Goal: Navigation & Orientation: Find specific page/section

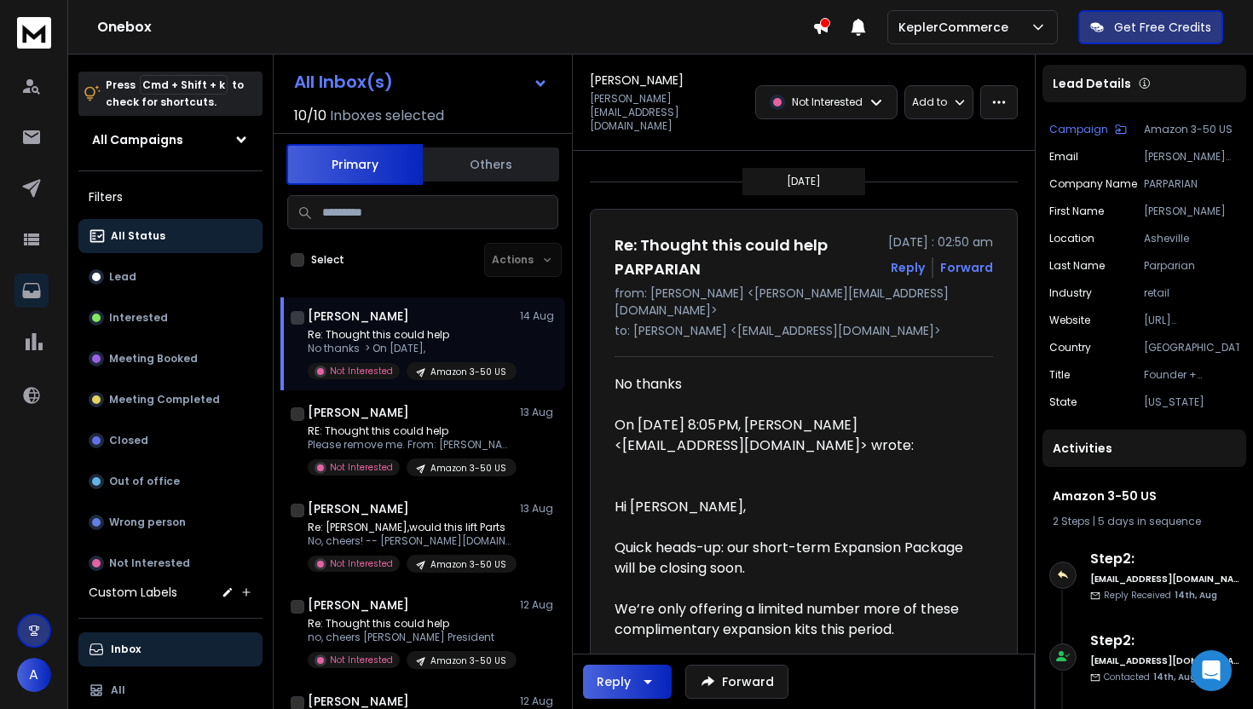
scroll to position [117, 0]
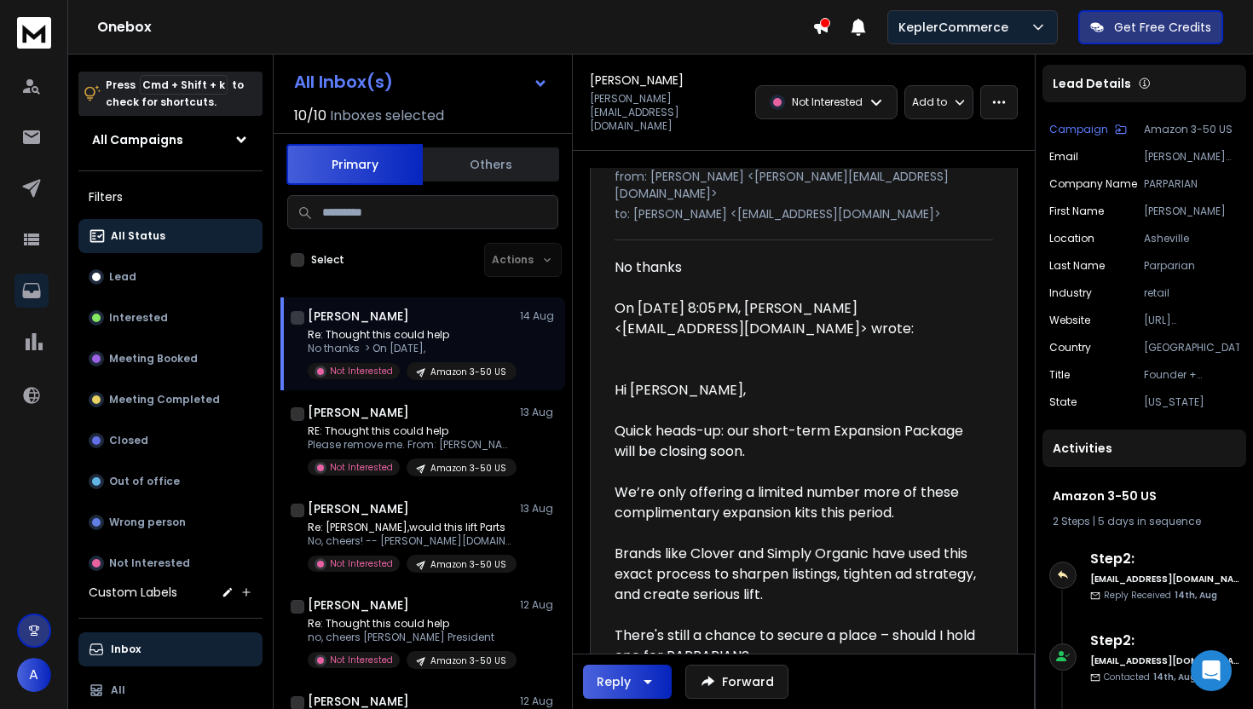
click at [925, 29] on p "KeplerCommerce" at bounding box center [956, 27] width 117 height 17
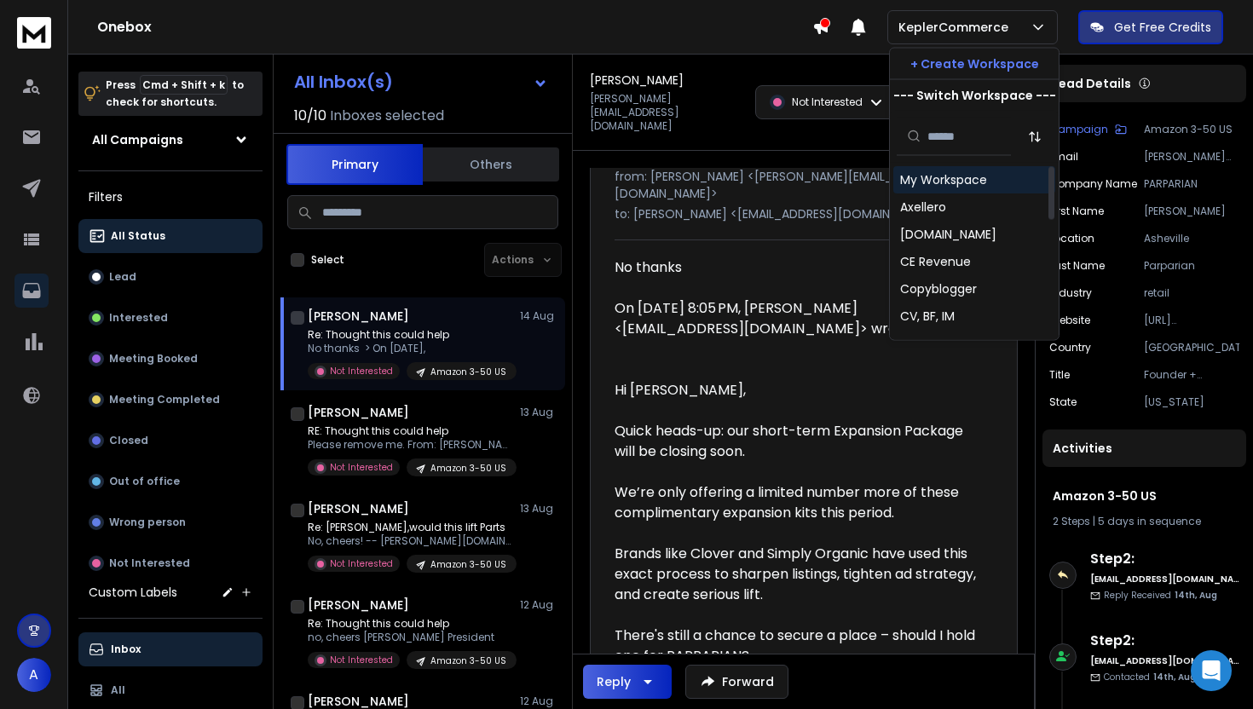
click at [935, 181] on div "My Workspace" at bounding box center [943, 179] width 87 height 17
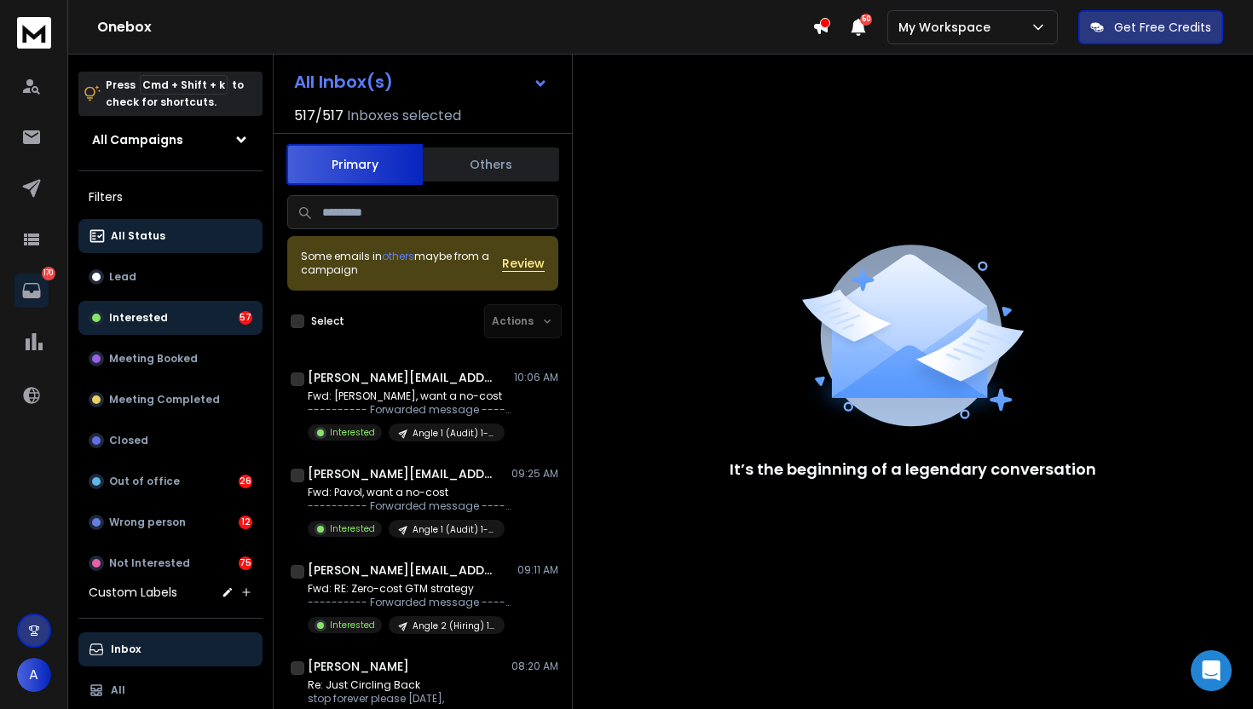
click at [125, 321] on p "Interested" at bounding box center [138, 318] width 59 height 14
click at [519, 325] on div "Actions" at bounding box center [523, 321] width 78 height 34
click at [543, 319] on div "Actions" at bounding box center [523, 321] width 78 height 34
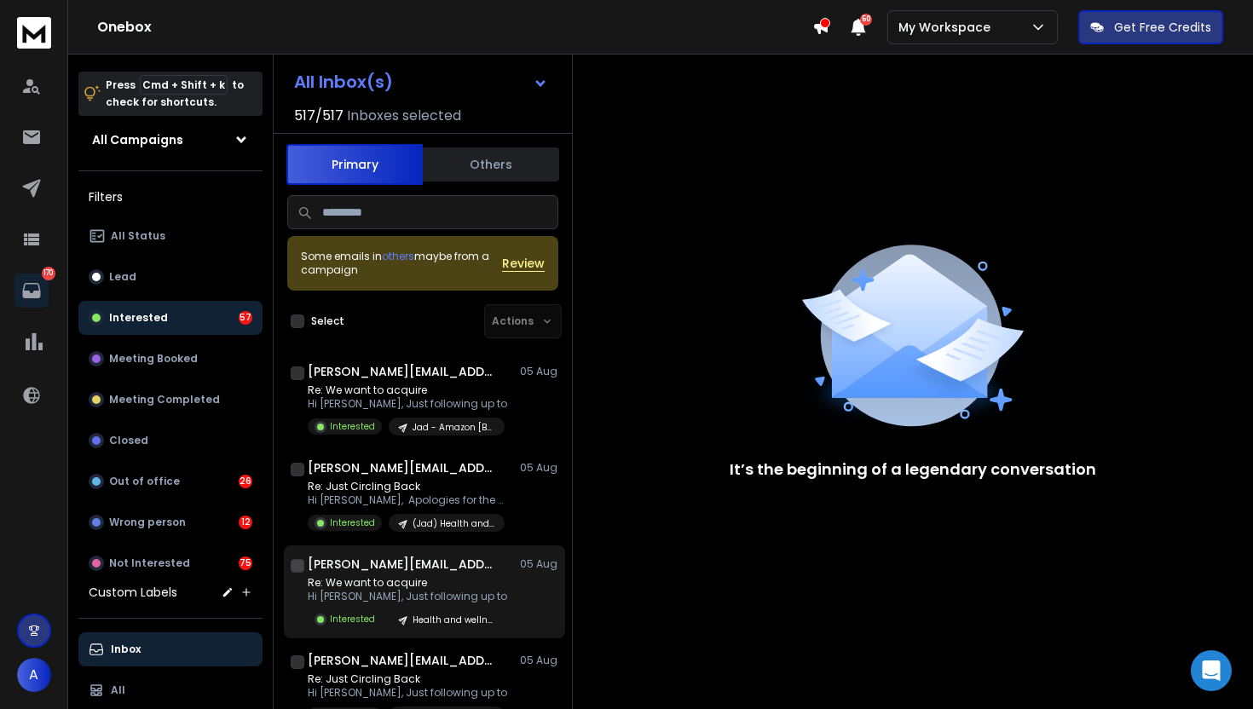
scroll to position [4421, 0]
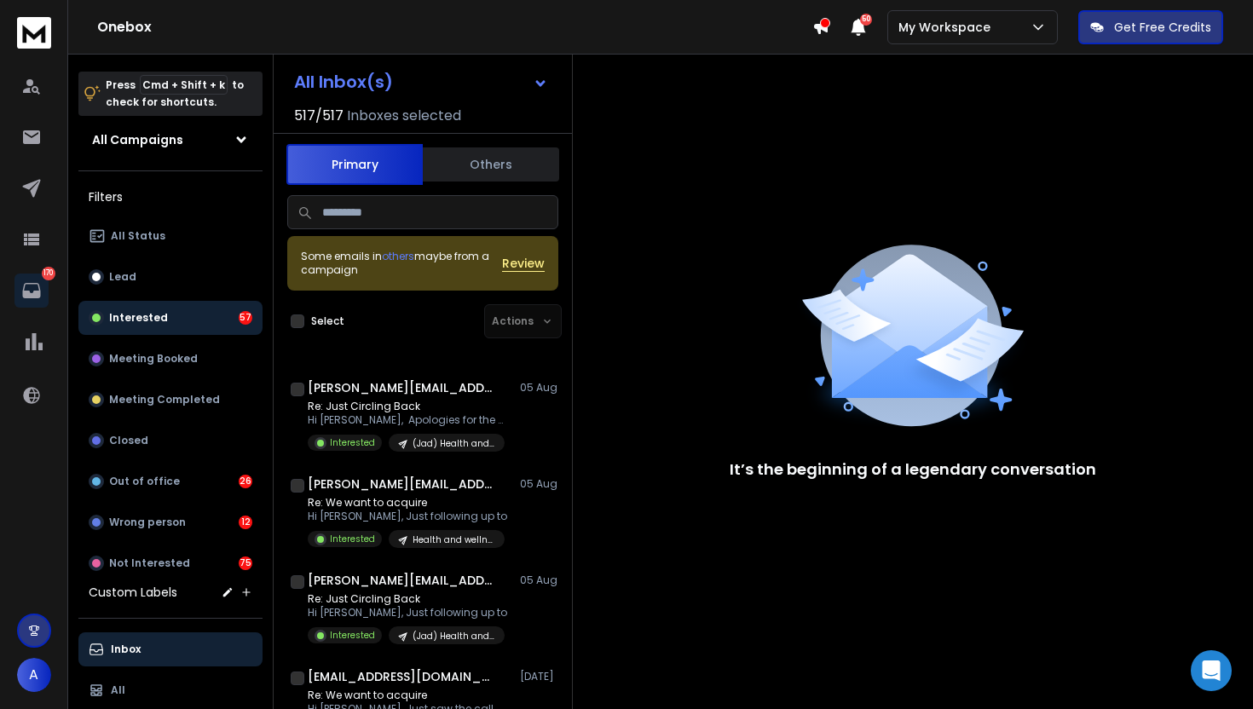
click at [498, 167] on button "Others" at bounding box center [491, 165] width 136 height 38
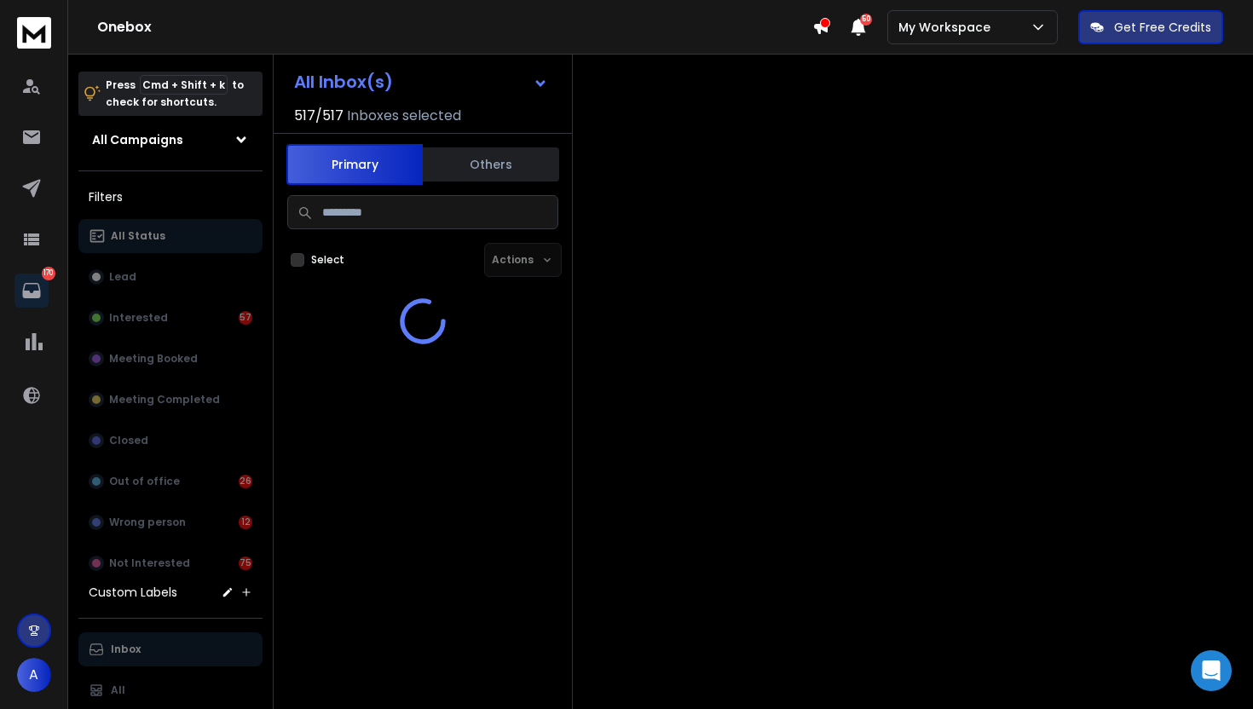
click at [327, 158] on button "Primary" at bounding box center [354, 164] width 136 height 41
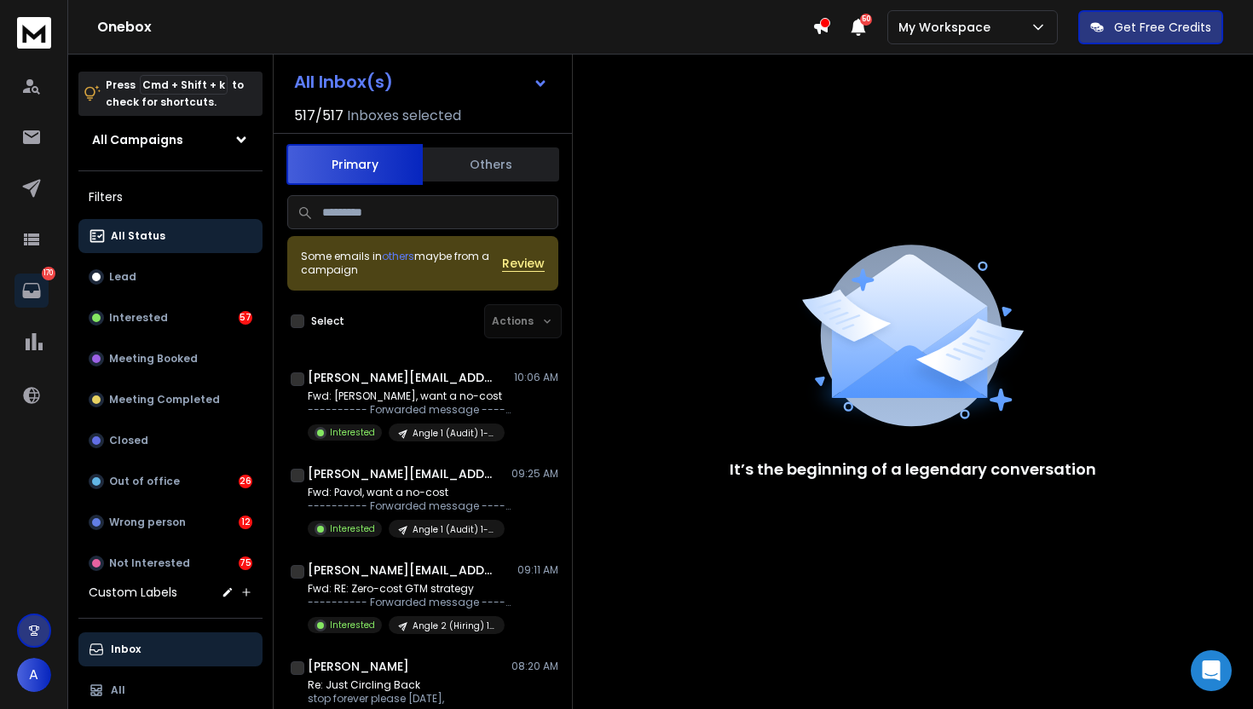
click at [123, 655] on p "Inbox" at bounding box center [126, 650] width 30 height 14
click at [156, 235] on p "All Status" at bounding box center [138, 236] width 55 height 14
click at [128, 279] on p "Lead" at bounding box center [122, 277] width 27 height 14
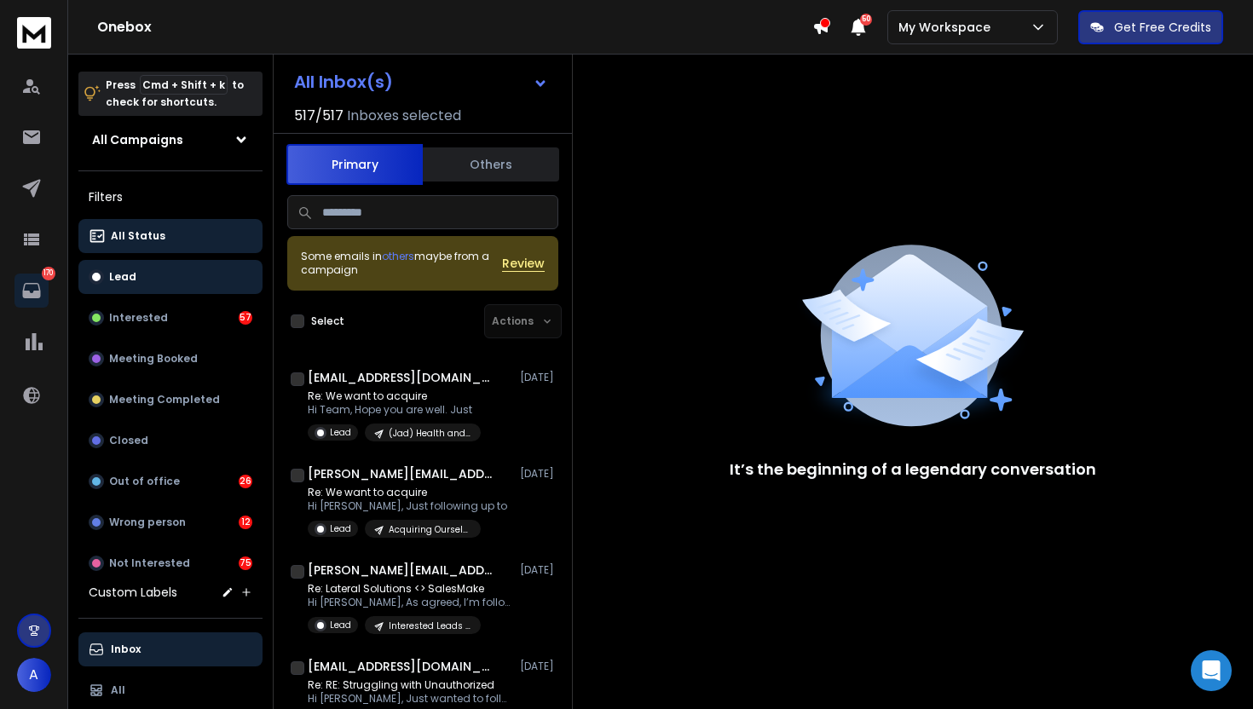
click at [161, 244] on button "All Status" at bounding box center [170, 236] width 184 height 34
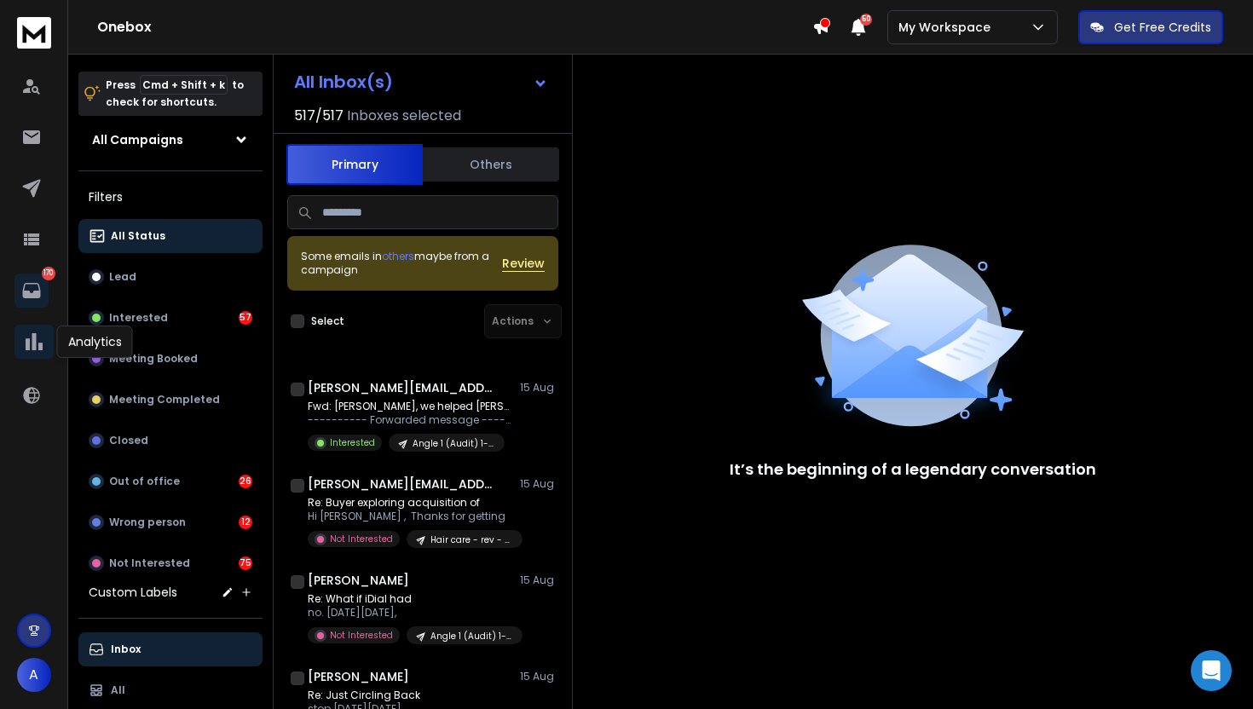
click at [34, 351] on icon at bounding box center [34, 342] width 26 height 26
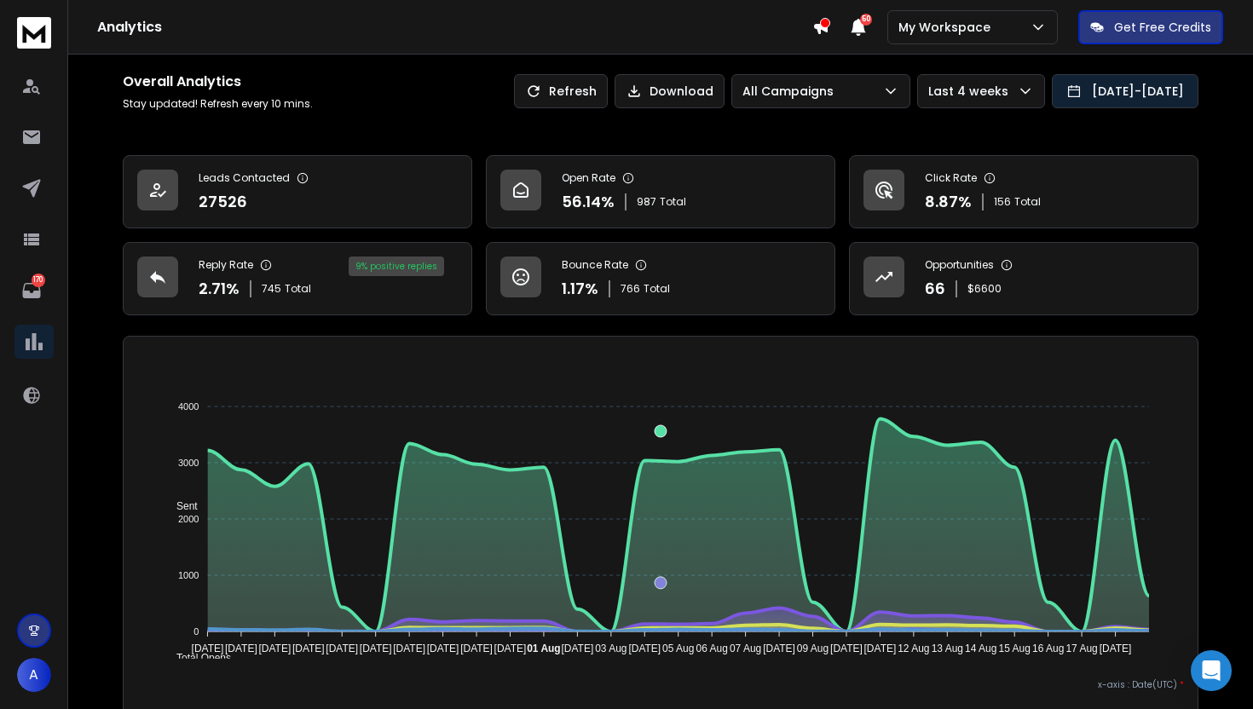
click at [1087, 101] on button "[DATE] - [DATE]" at bounding box center [1125, 91] width 147 height 34
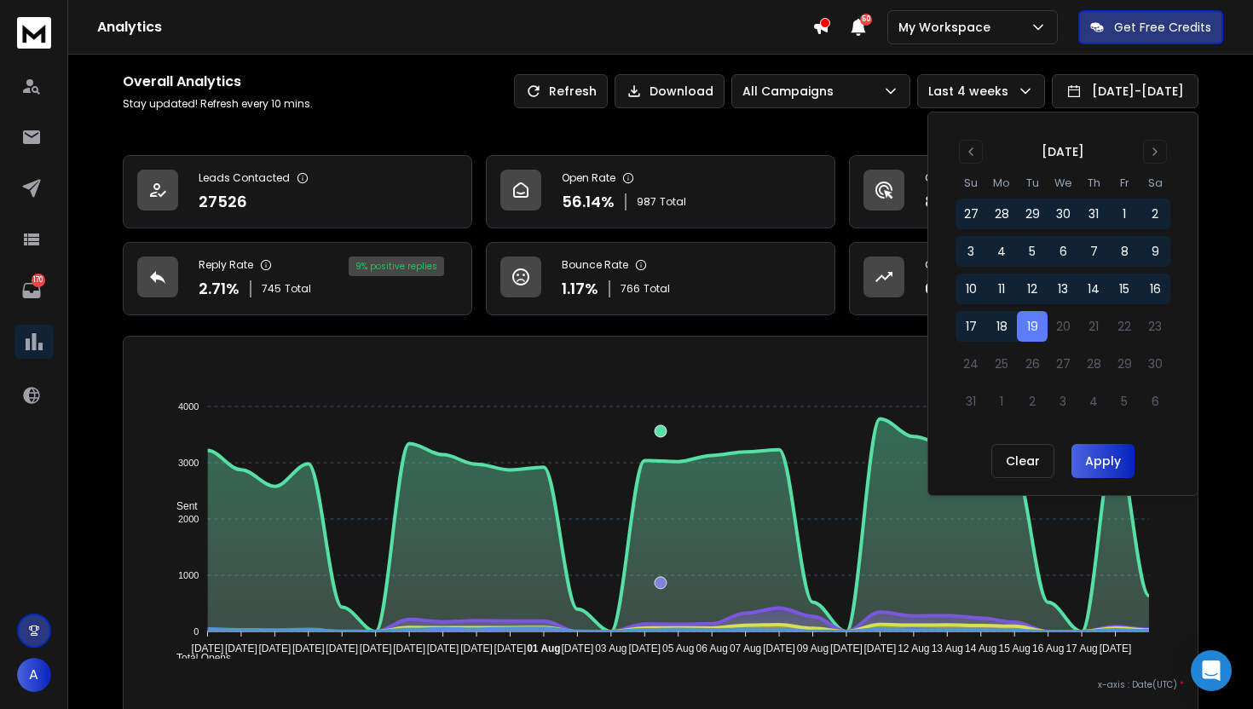
click at [1127, 211] on button "1" at bounding box center [1124, 214] width 31 height 31
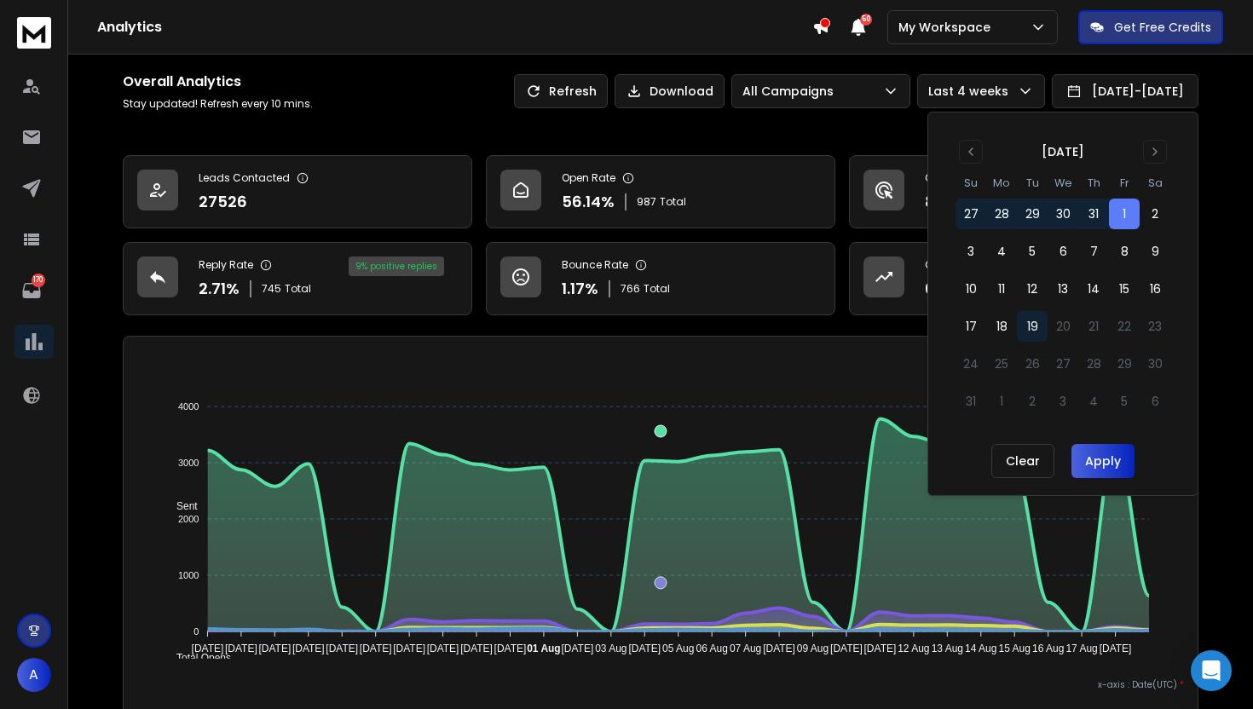
click at [1030, 327] on button "19" at bounding box center [1032, 326] width 31 height 31
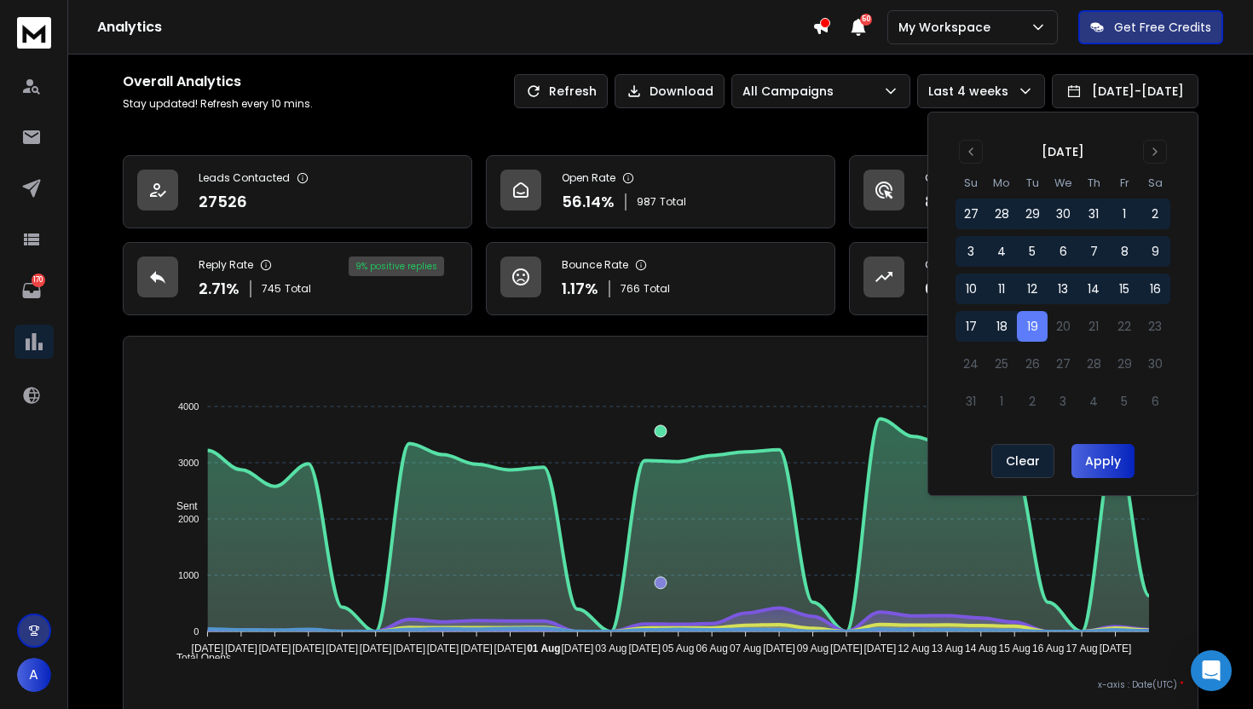
click at [1025, 469] on button "Clear" at bounding box center [1022, 461] width 63 height 34
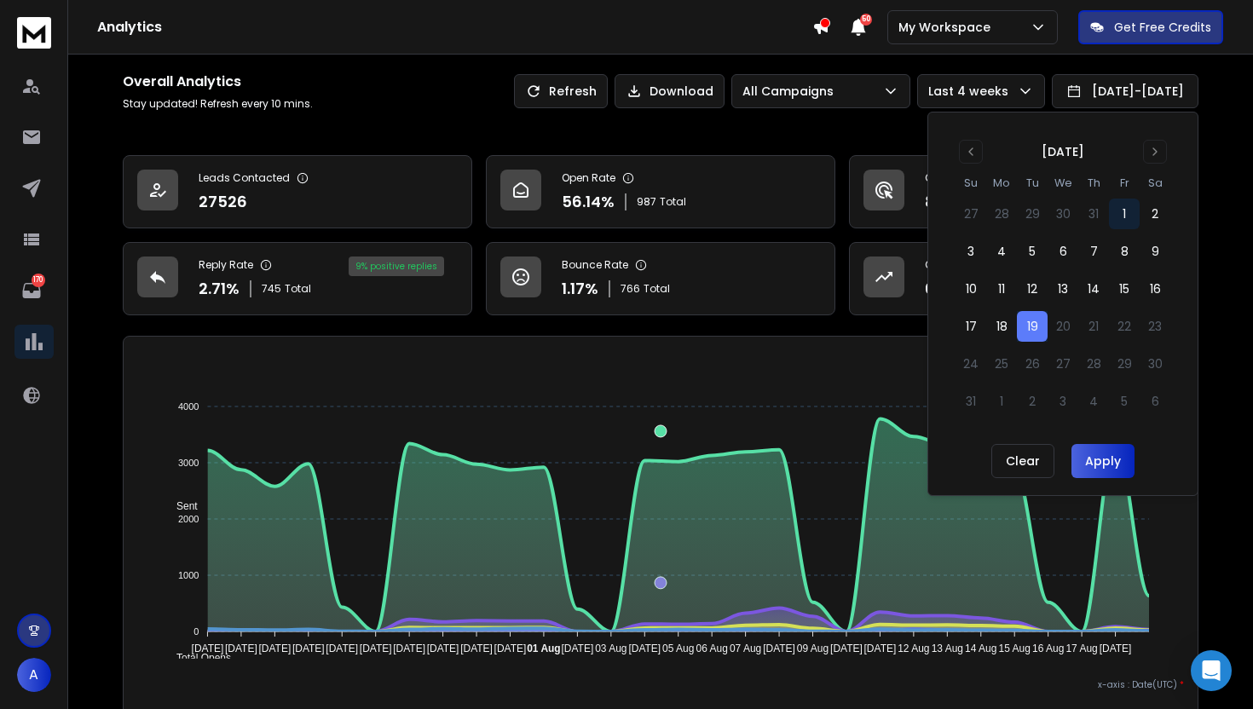
click at [1129, 212] on button "1" at bounding box center [1124, 214] width 31 height 31
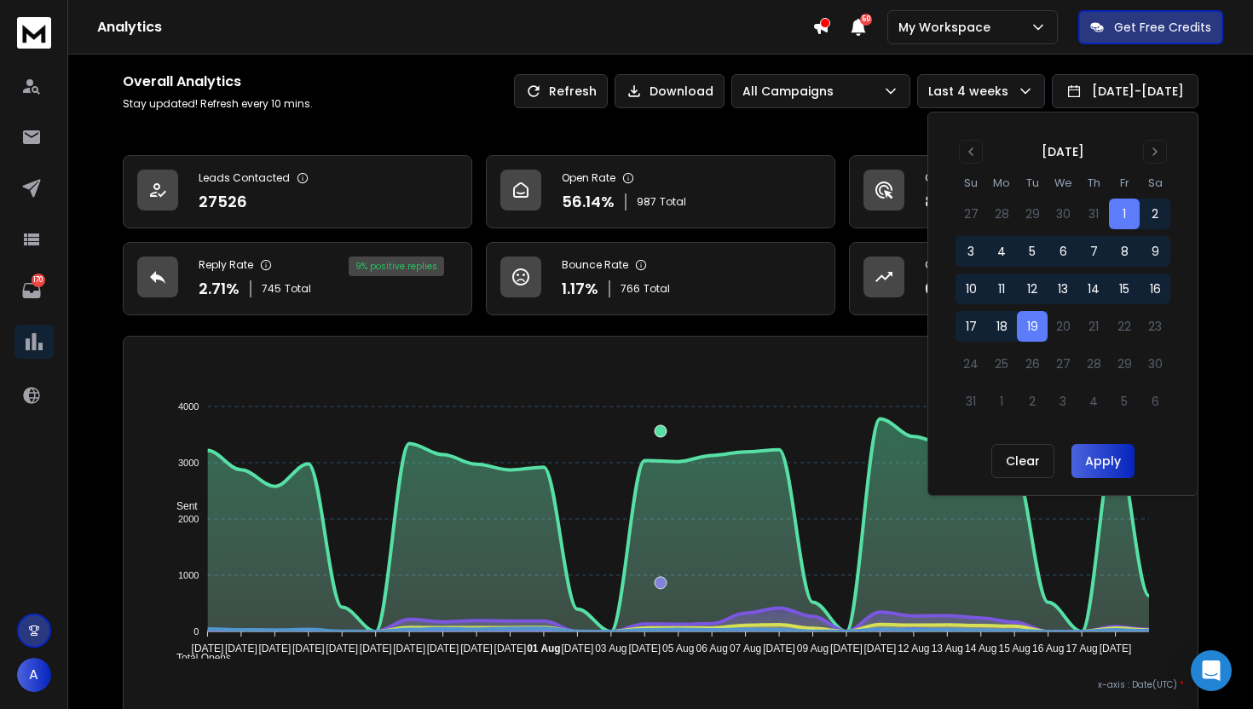
click at [1035, 330] on button "19" at bounding box center [1032, 326] width 31 height 31
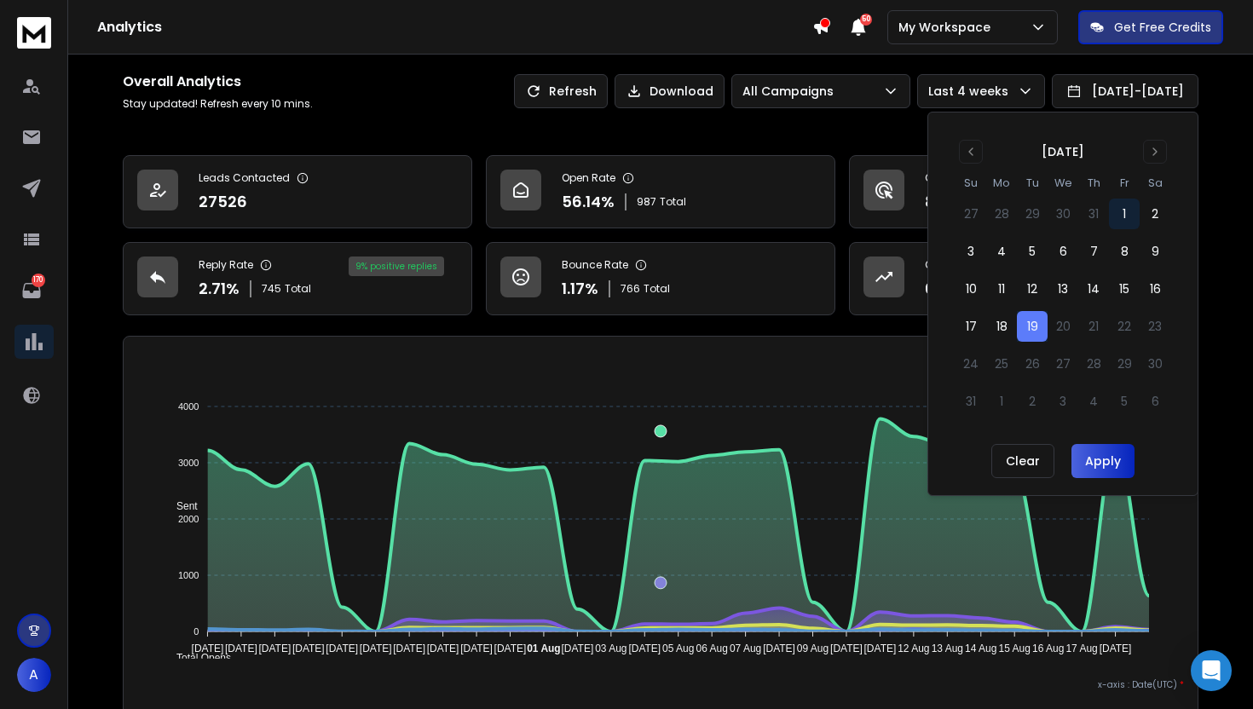
click at [1129, 217] on button "1" at bounding box center [1124, 214] width 31 height 31
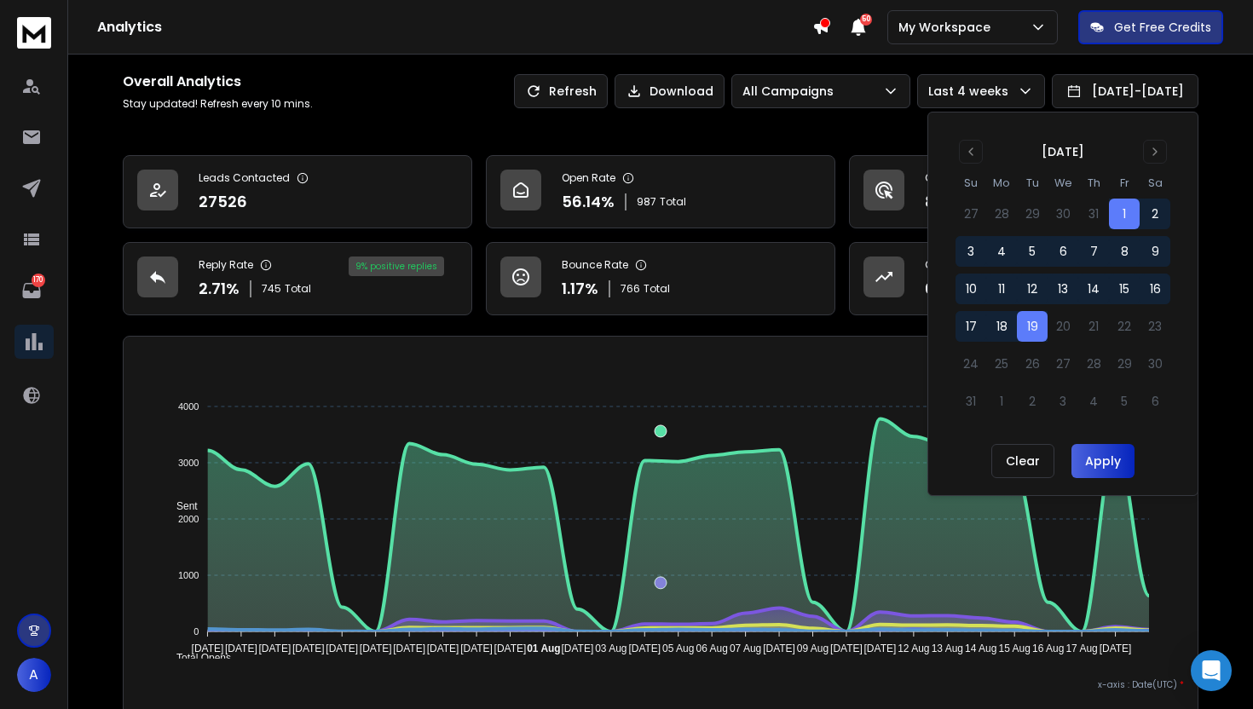
click at [1104, 465] on button "Apply" at bounding box center [1102, 461] width 63 height 34
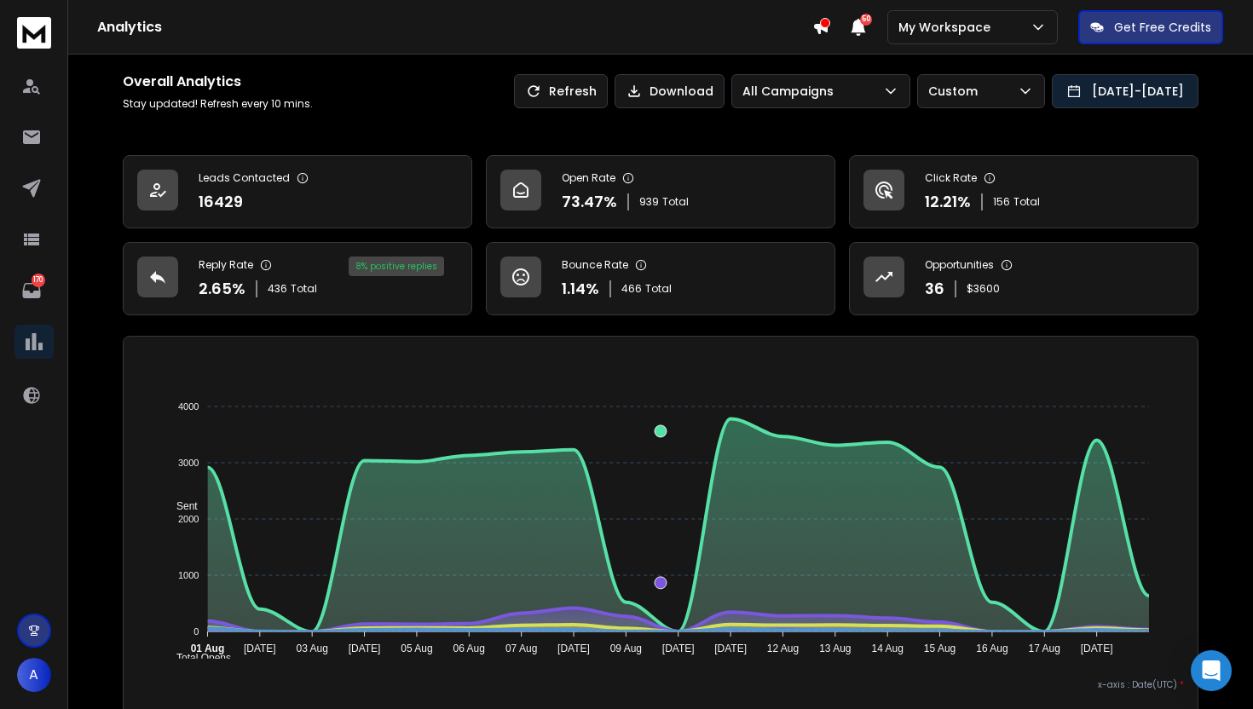
click at [1068, 97] on button "[DATE] - [DATE]" at bounding box center [1125, 91] width 147 height 34
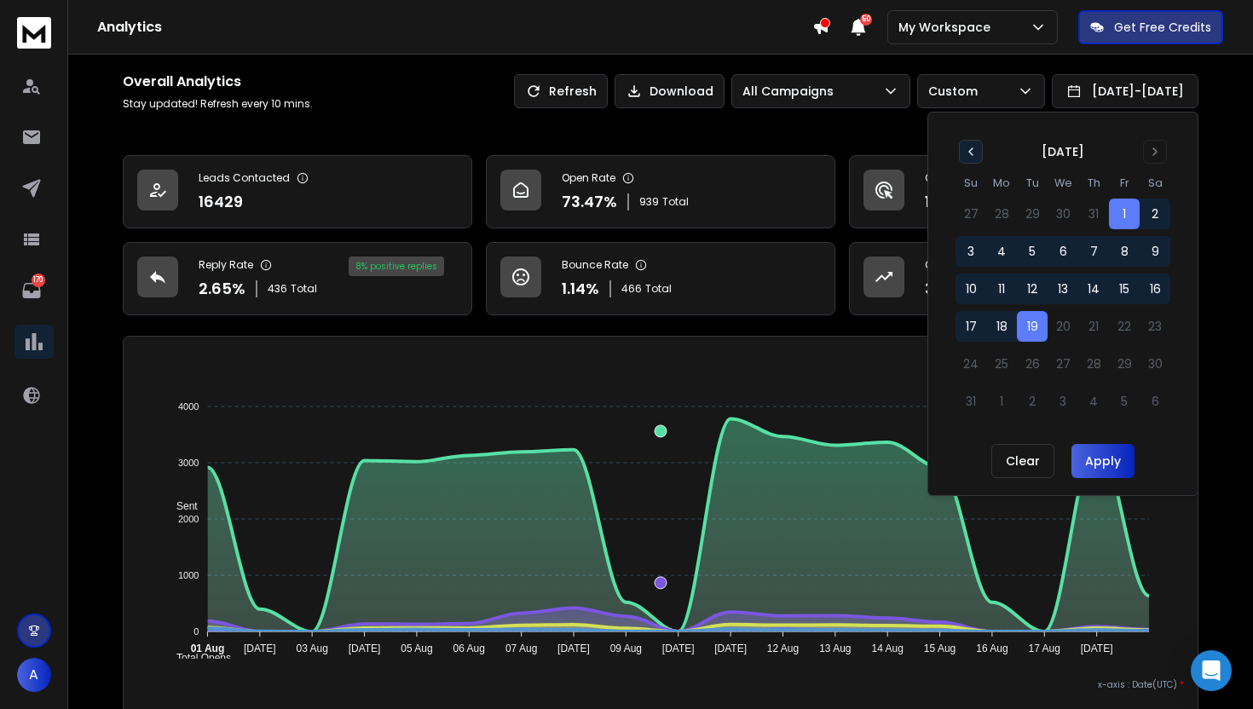
click at [975, 155] on icon "Go to previous month" at bounding box center [971, 152] width 14 height 14
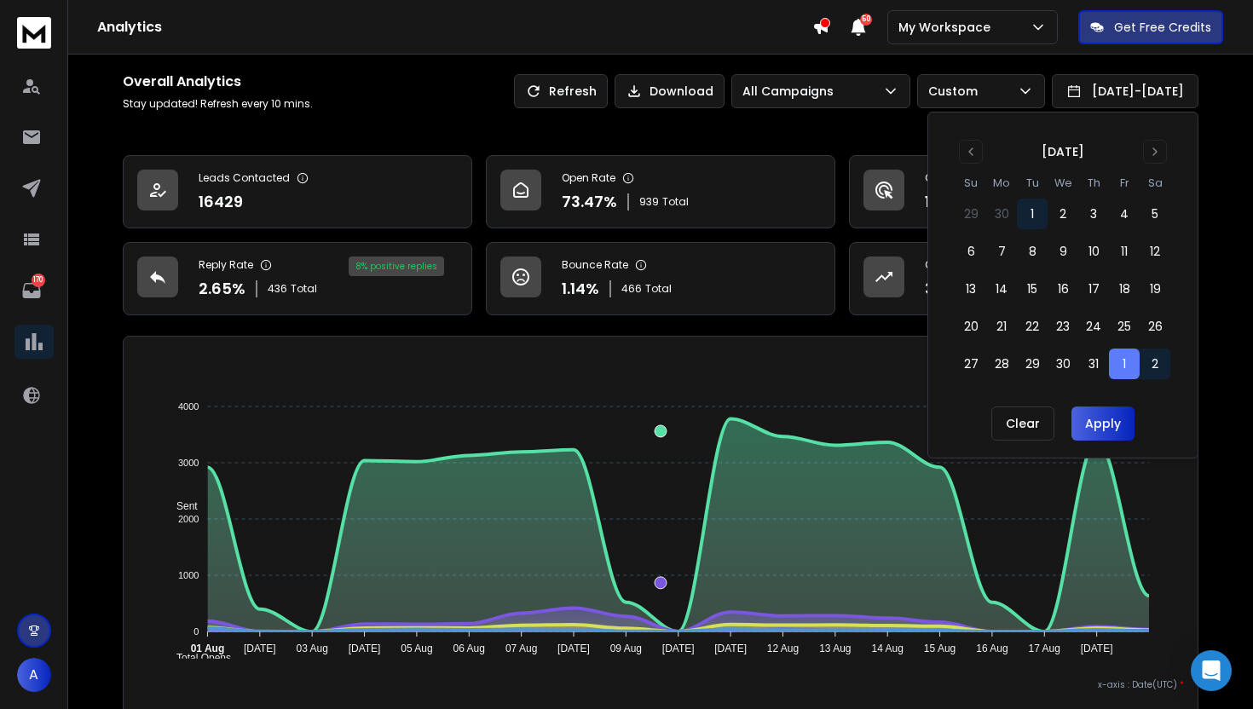
click at [1030, 212] on button "1" at bounding box center [1032, 214] width 31 height 31
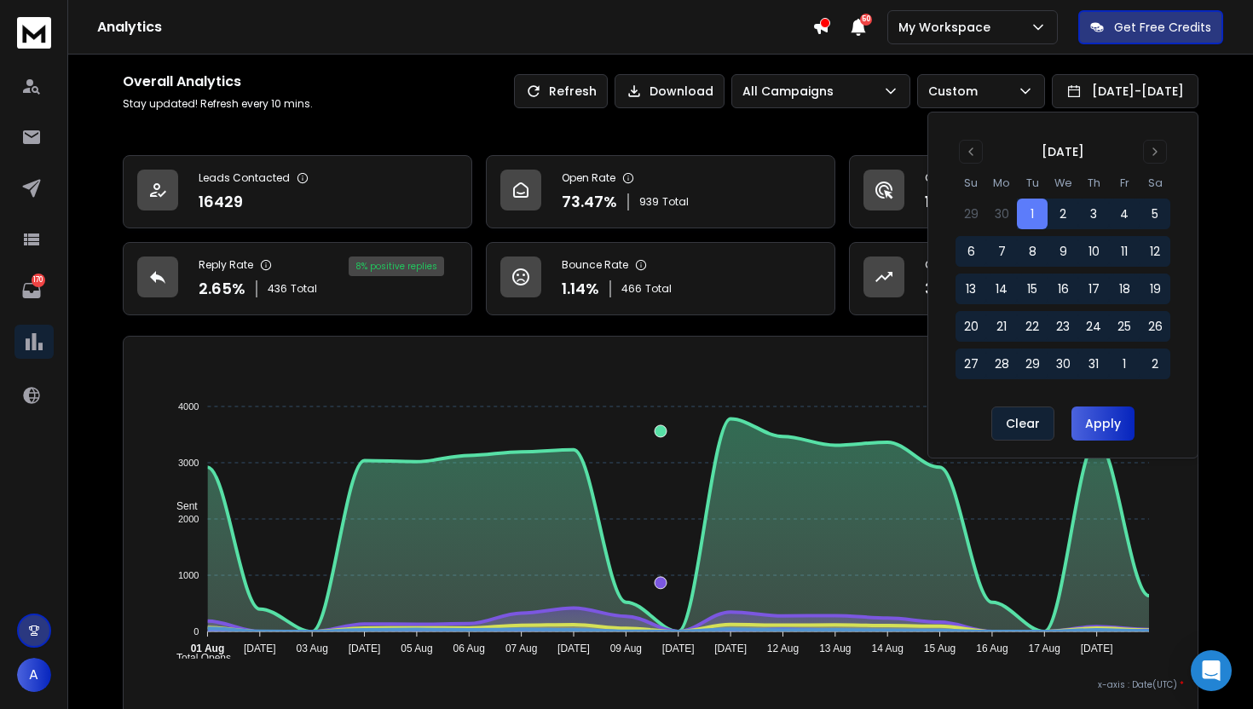
click at [1041, 418] on button "Clear" at bounding box center [1022, 424] width 63 height 34
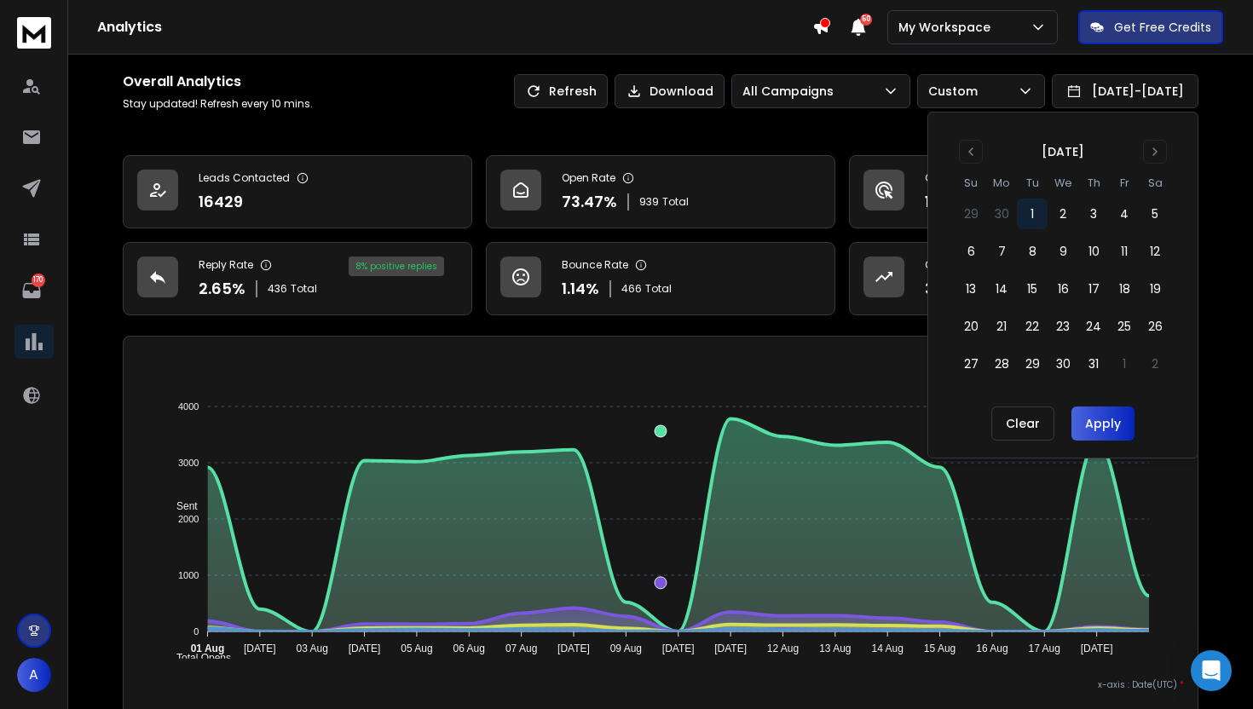
click at [1032, 215] on button "1" at bounding box center [1032, 214] width 31 height 31
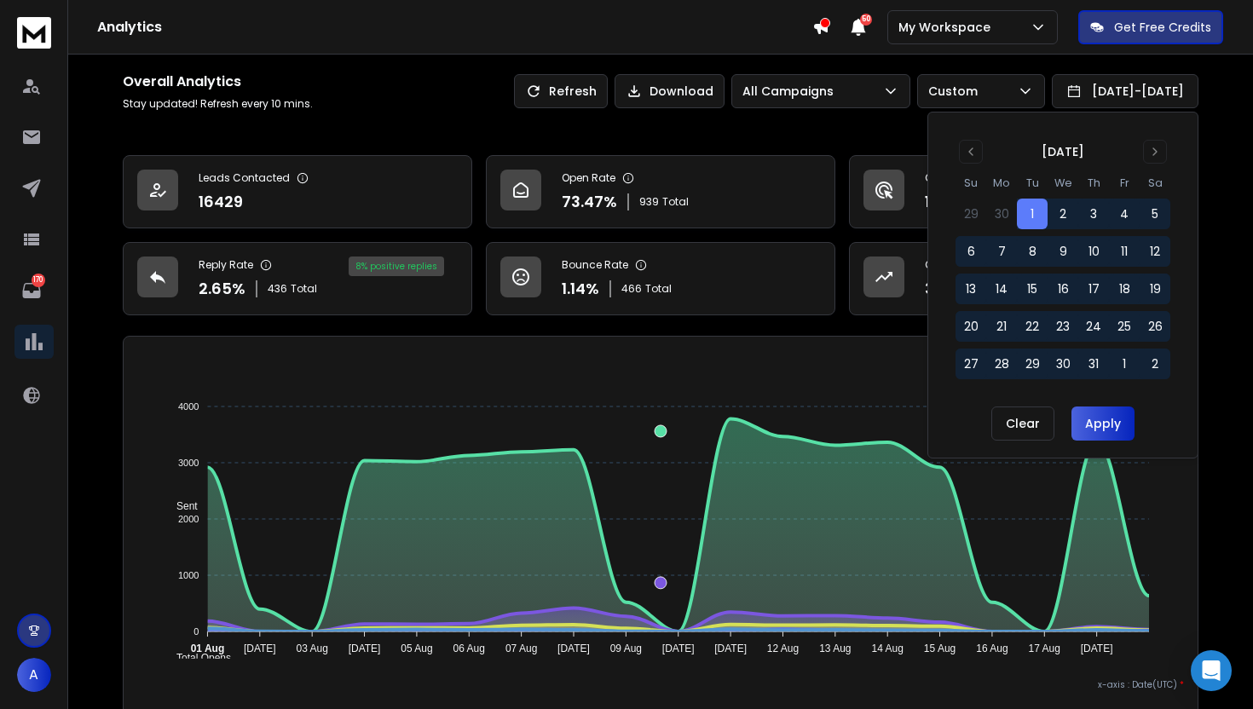
click at [1155, 288] on button "19" at bounding box center [1155, 289] width 31 height 31
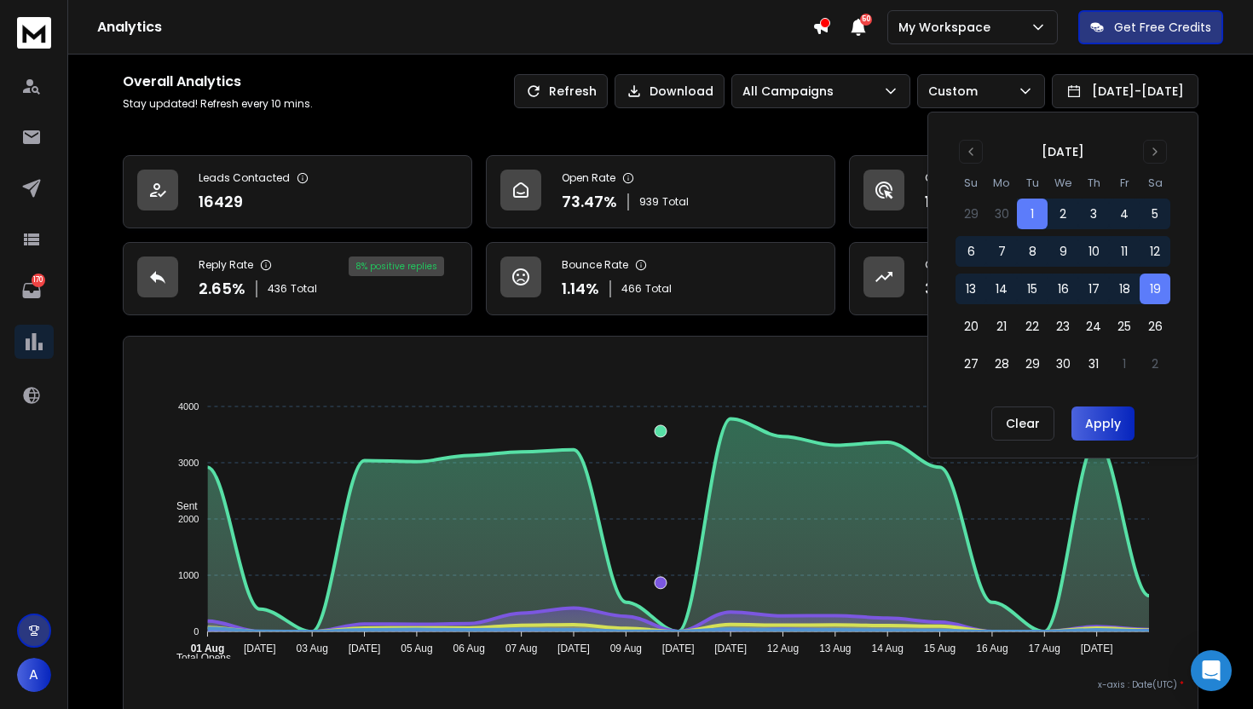
click at [1100, 428] on button "Apply" at bounding box center [1102, 424] width 63 height 34
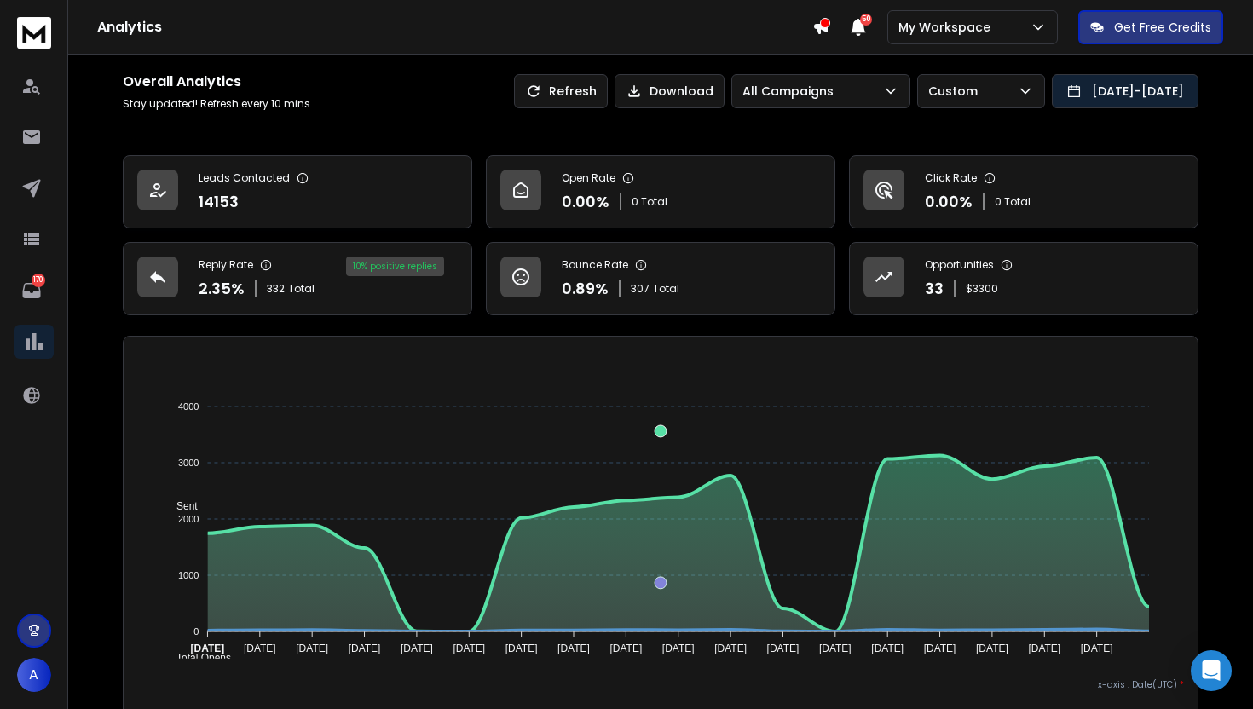
click at [1095, 107] on button "[DATE] - [DATE]" at bounding box center [1125, 91] width 147 height 34
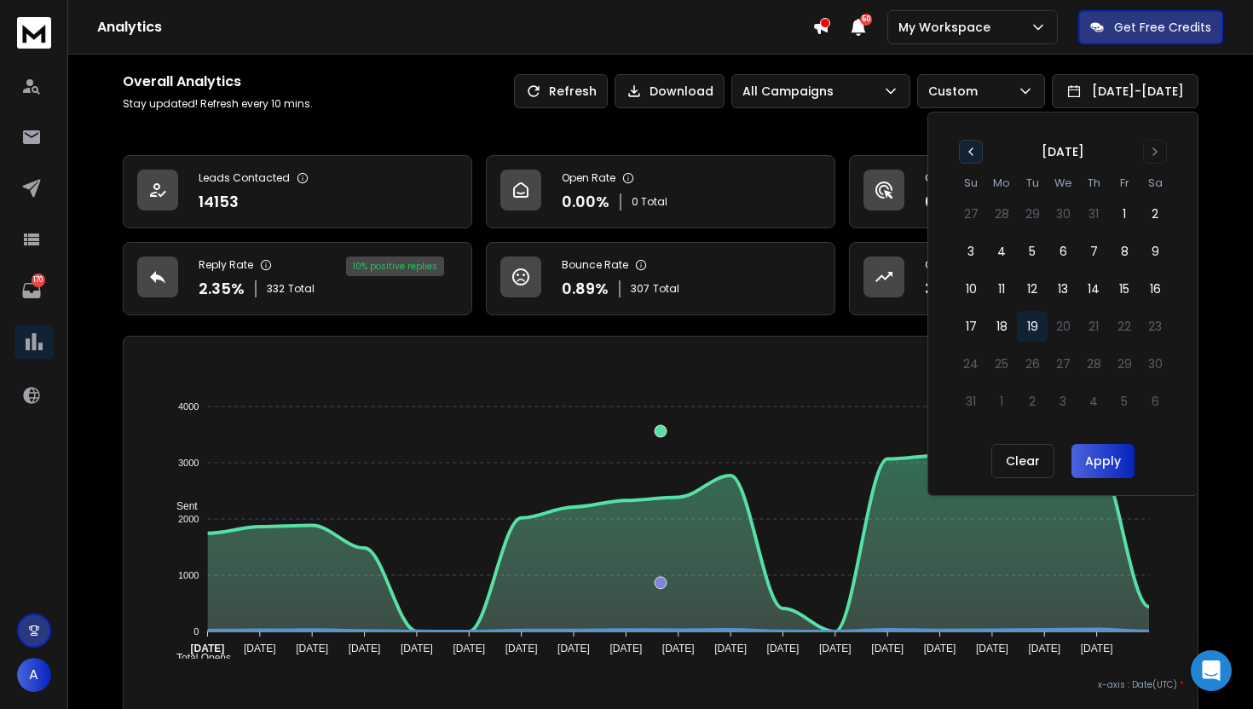
click at [971, 147] on icon "Go to previous month" at bounding box center [971, 152] width 14 height 14
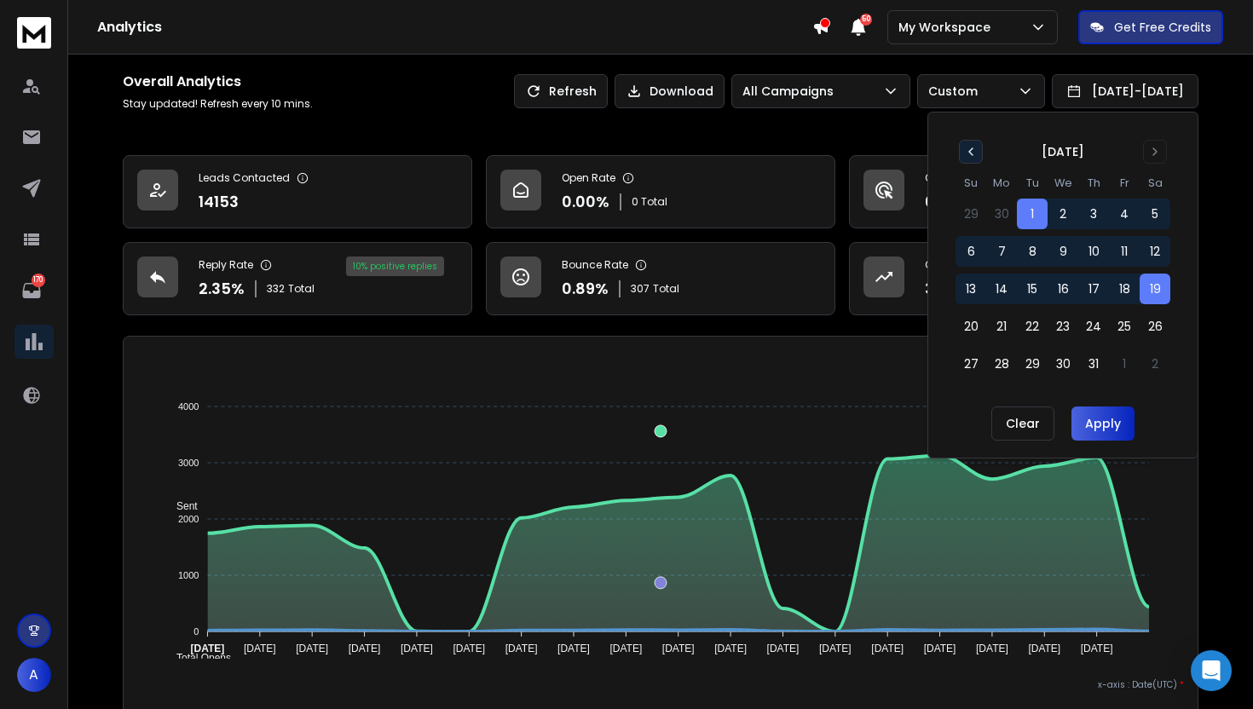
click at [971, 147] on icon "Go to previous month" at bounding box center [971, 152] width 14 height 14
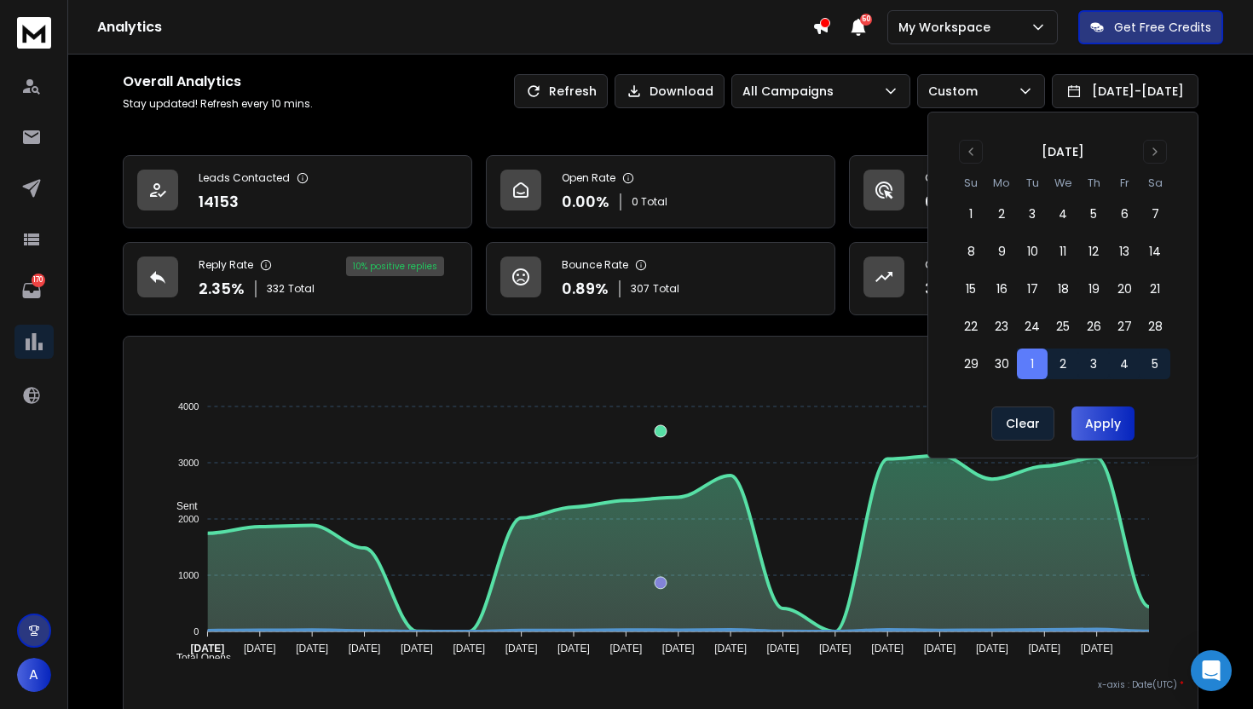
click at [1025, 425] on button "Clear" at bounding box center [1022, 424] width 63 height 34
click at [979, 210] on button "1" at bounding box center [971, 214] width 31 height 31
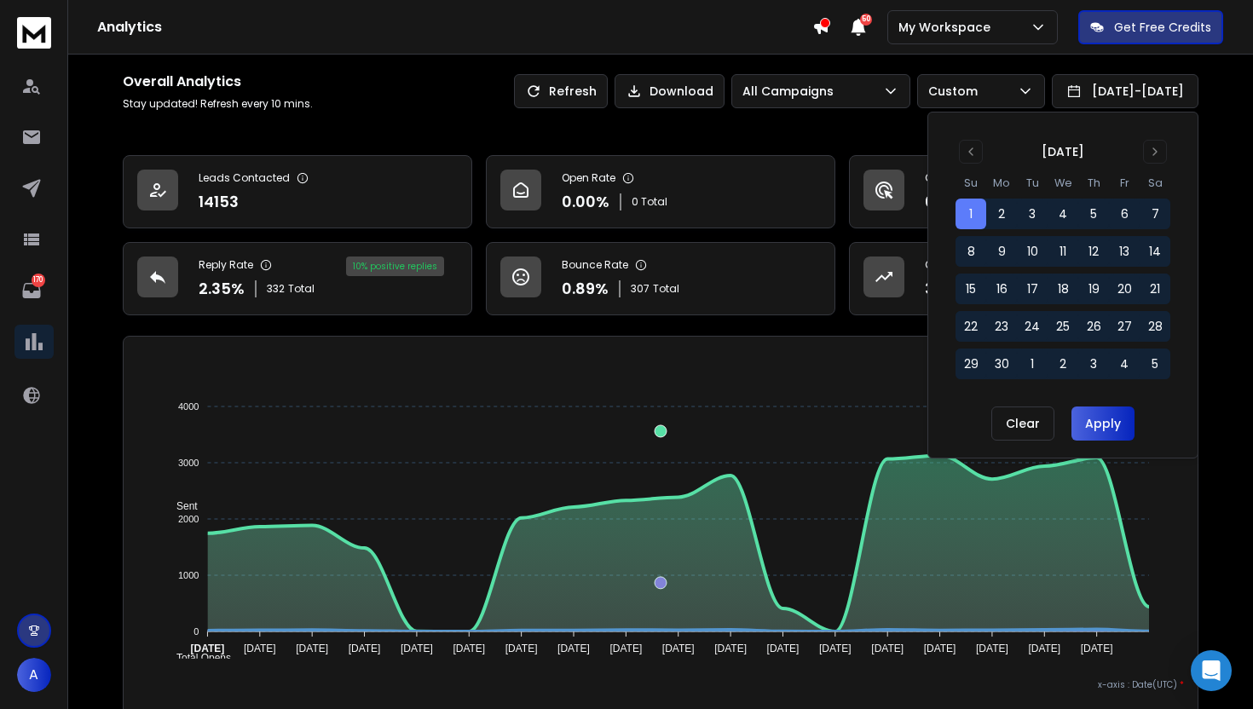
click at [1094, 289] on button "19" at bounding box center [1093, 289] width 31 height 31
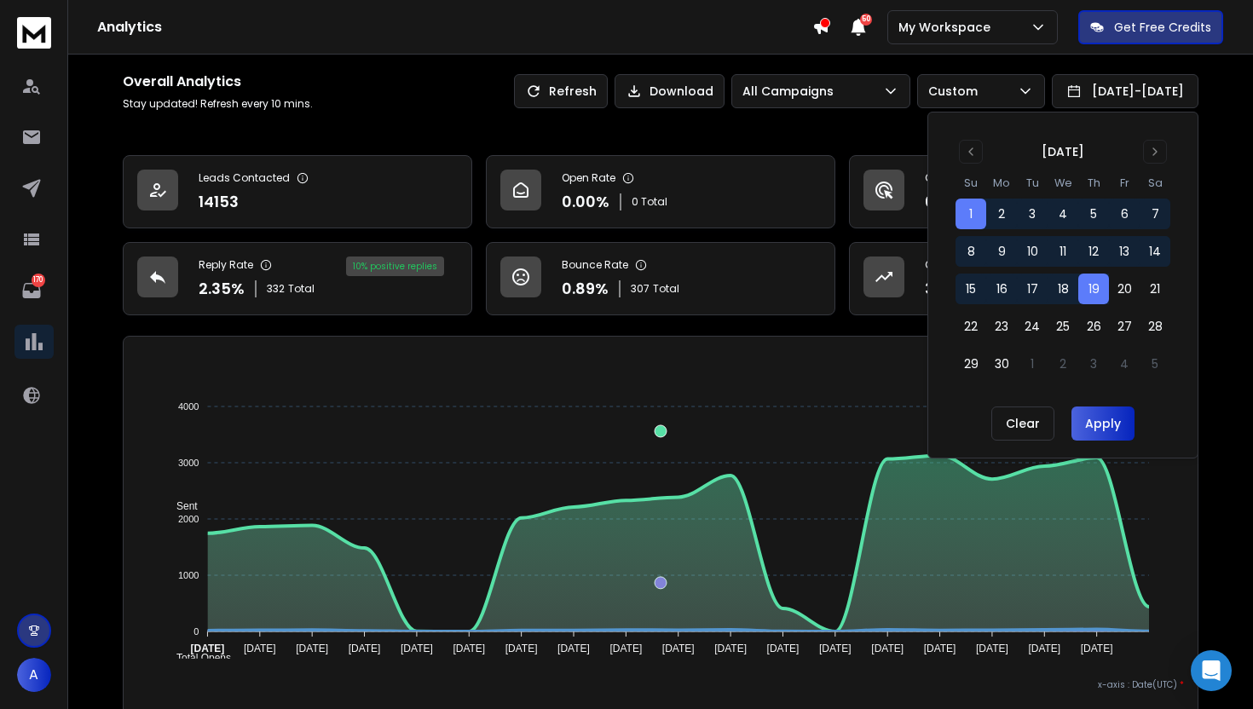
click at [1104, 425] on button "Apply" at bounding box center [1102, 424] width 63 height 34
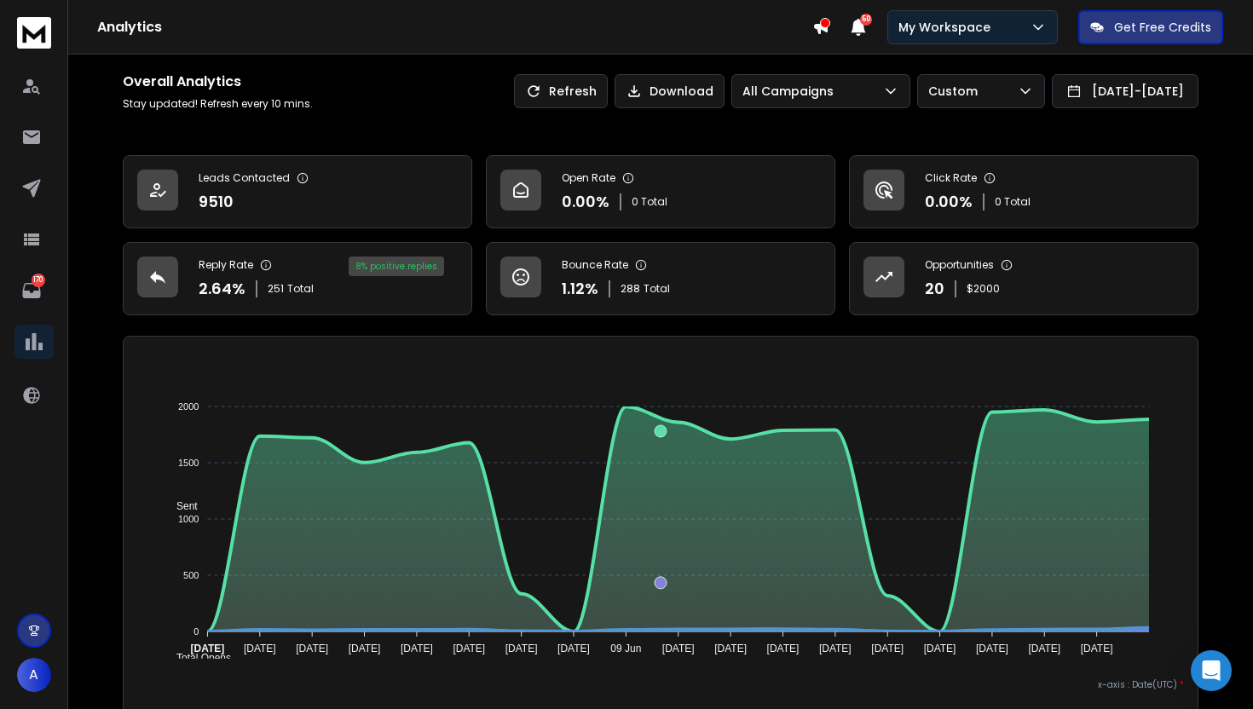
click at [944, 26] on p "My Workspace" at bounding box center [947, 27] width 99 height 17
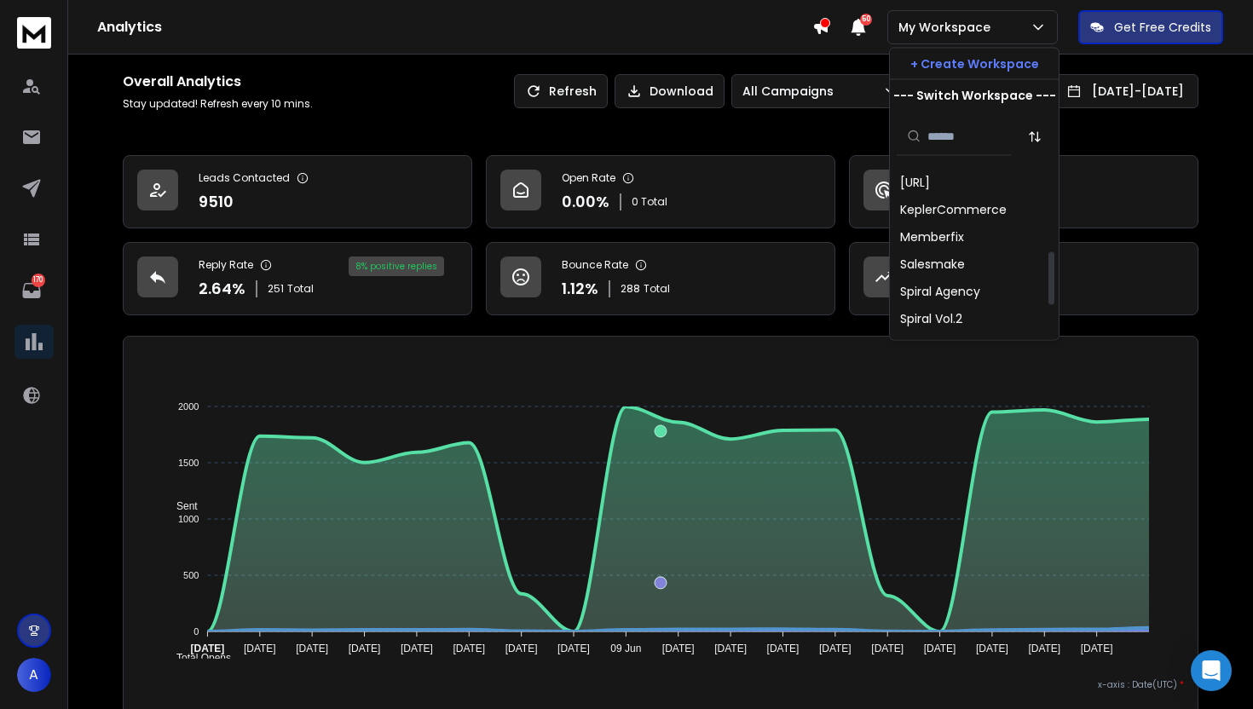
scroll to position [275, 0]
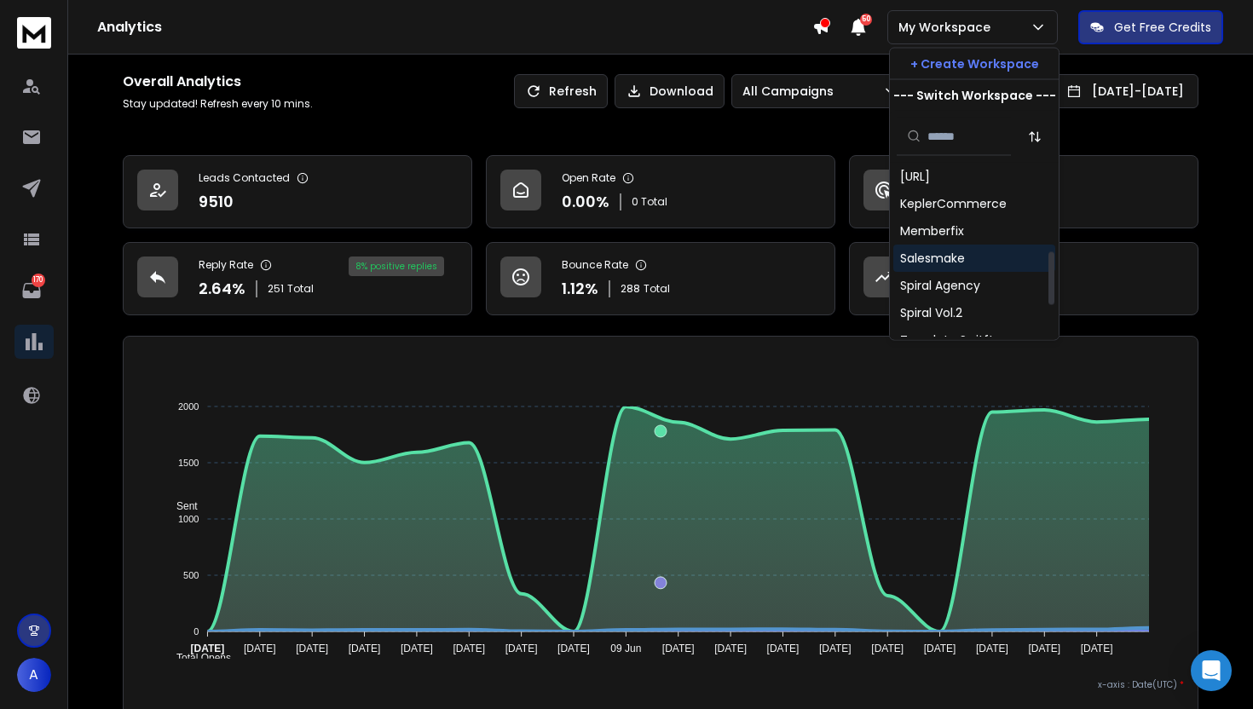
click at [947, 254] on div "Salesmake" at bounding box center [932, 259] width 65 height 17
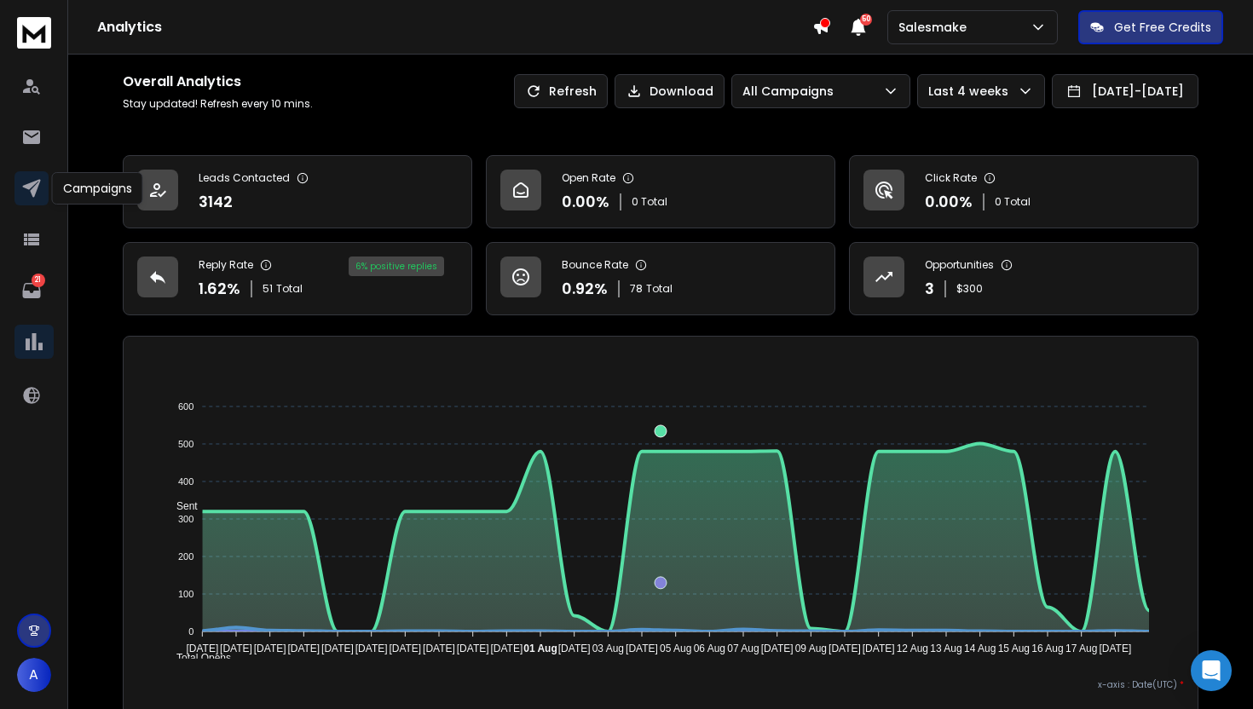
click at [30, 184] on icon at bounding box center [31, 188] width 18 height 18
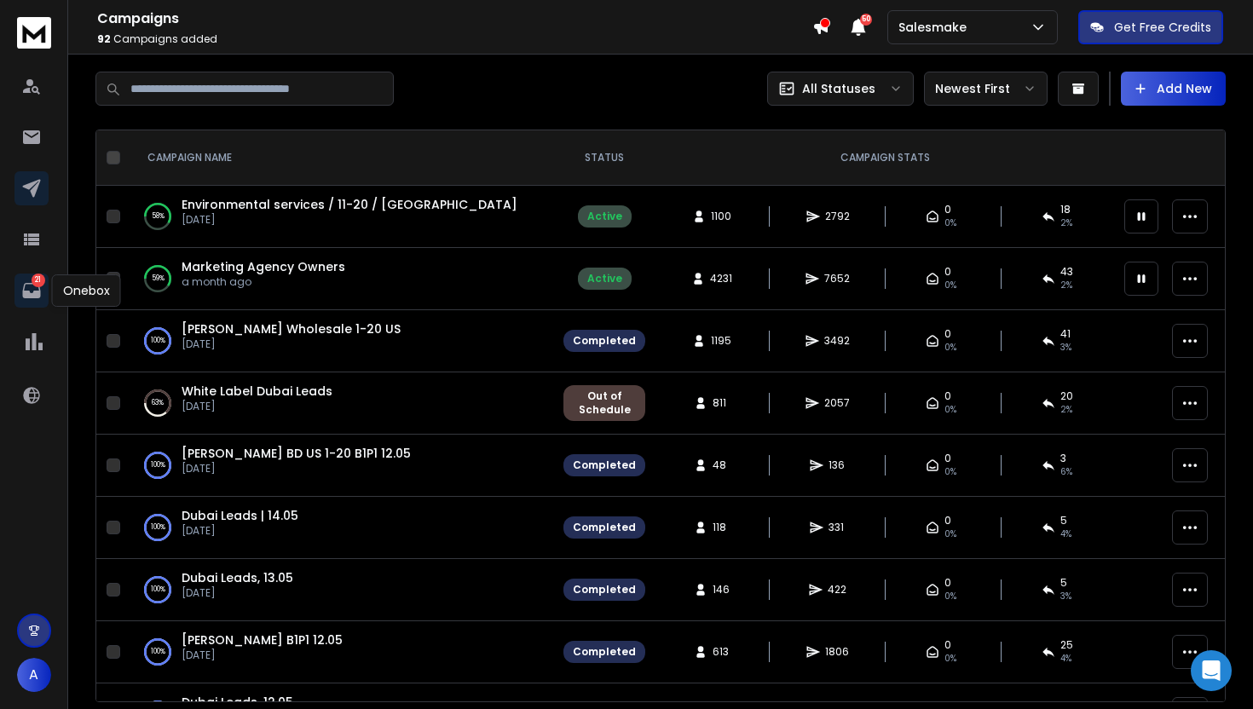
click at [23, 303] on link "21" at bounding box center [31, 291] width 34 height 34
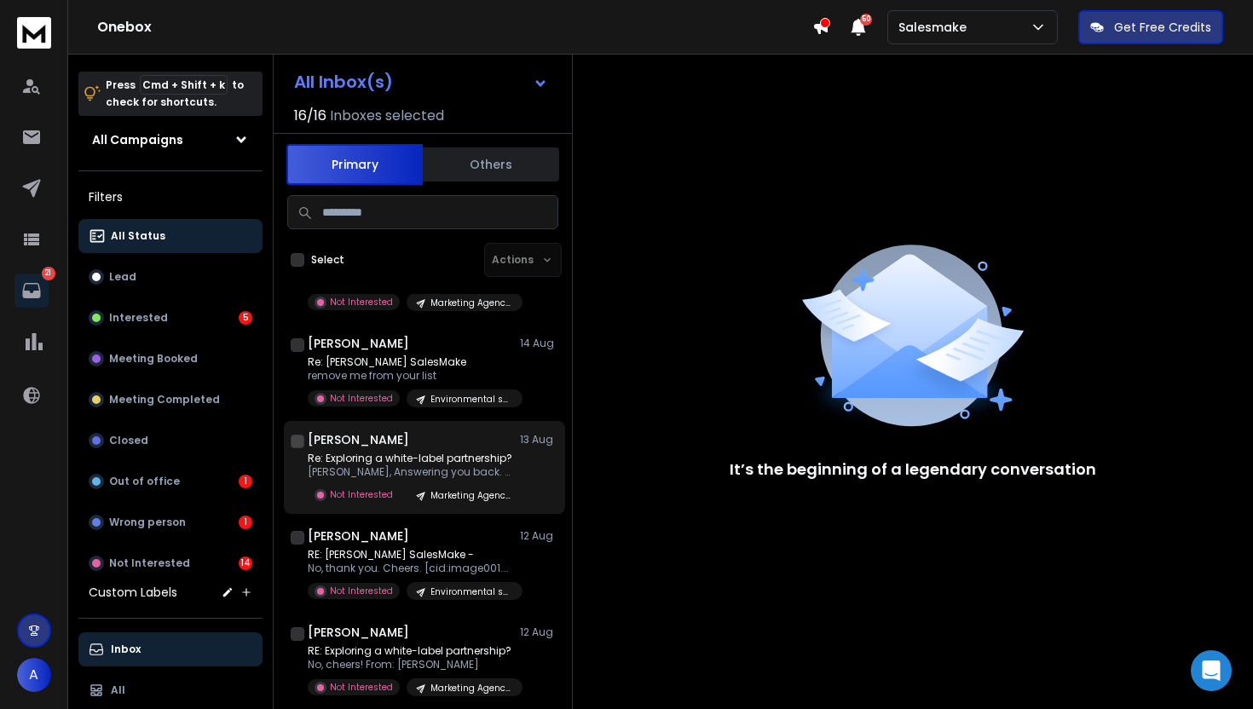
scroll to position [71, 0]
click at [466, 478] on div "Re: Exploring a white-label partnership? Laura, Answering you back. Not Not Int…" at bounding box center [415, 476] width 215 height 52
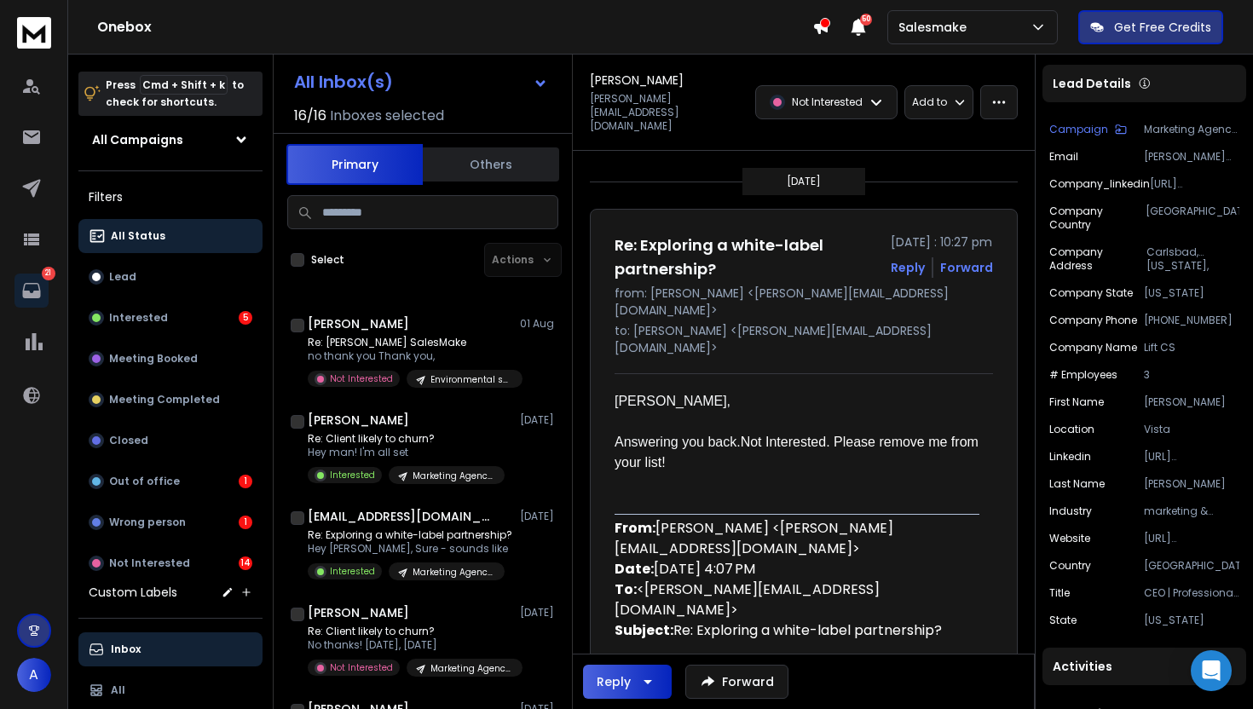
scroll to position [1536, 0]
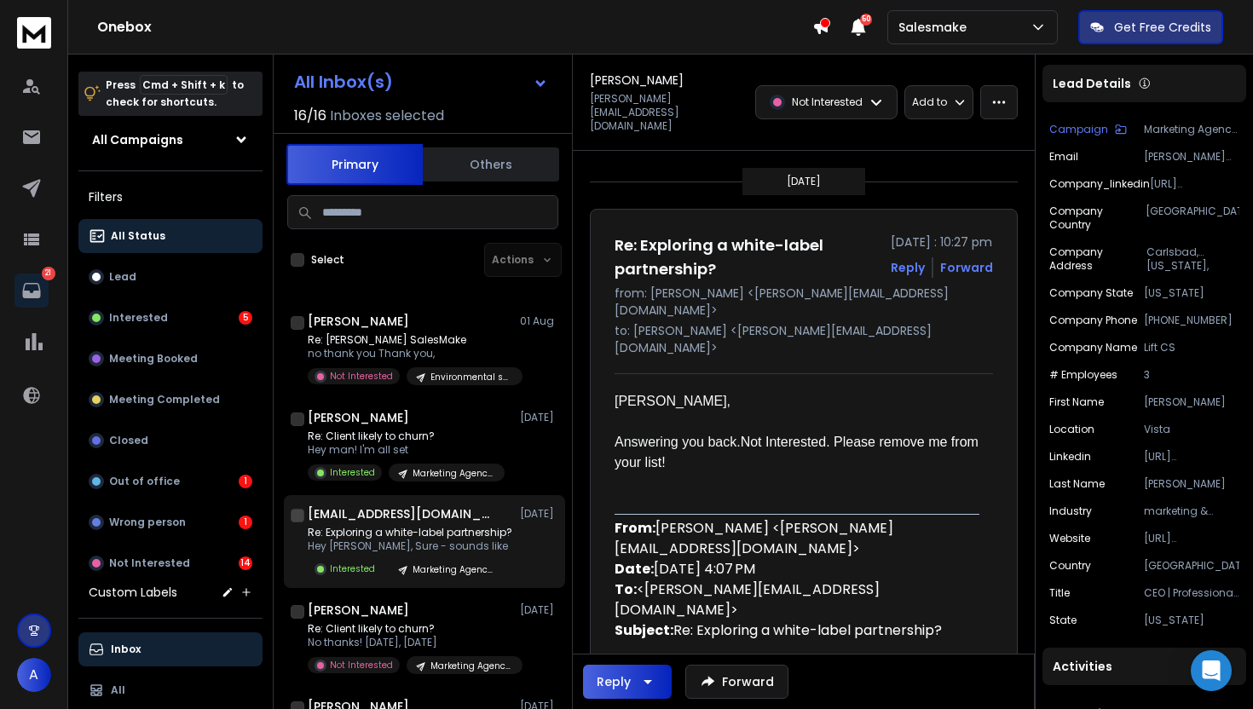
click at [397, 541] on p "Hey Tasso, Sure - sounds like" at bounding box center [410, 547] width 205 height 14
